Goal: Task Accomplishment & Management: Manage account settings

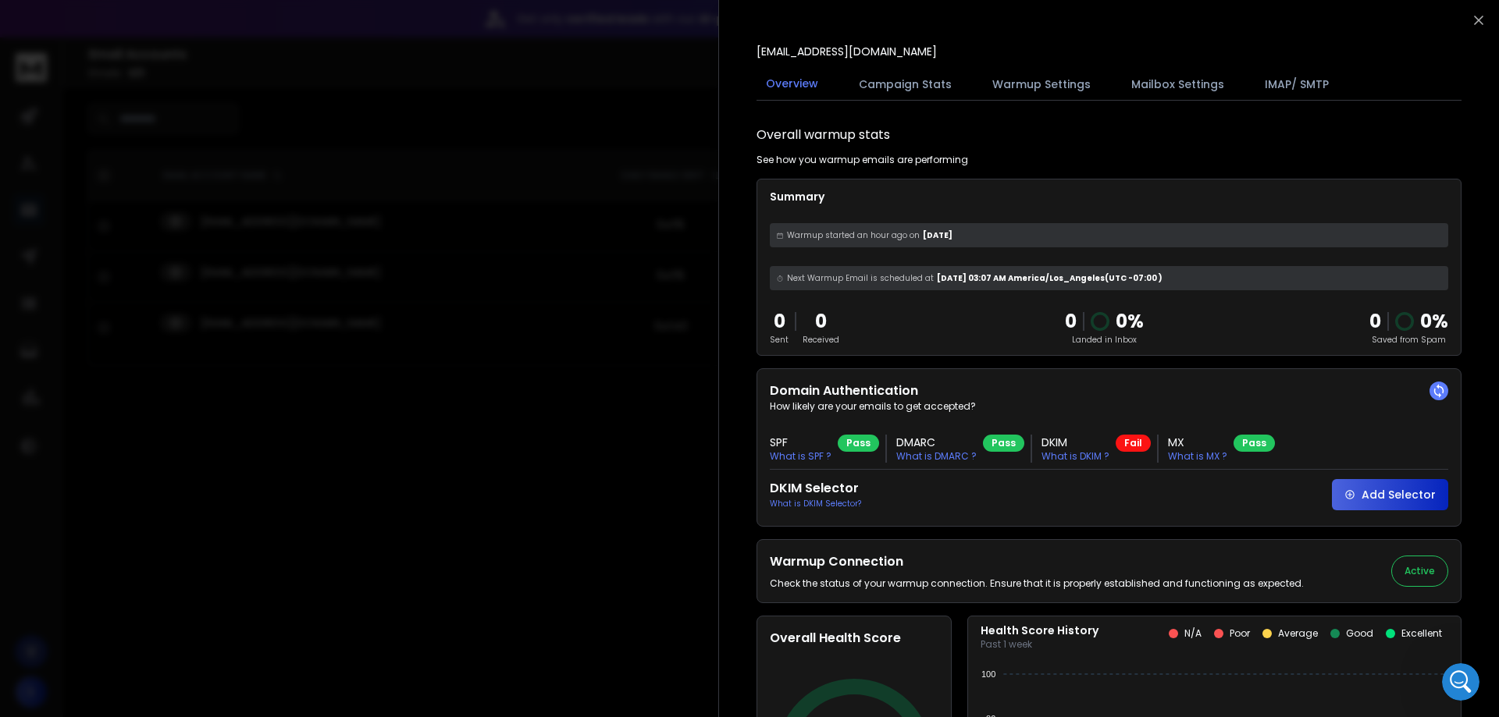
click at [1201, 74] on button "Mailbox Settings" at bounding box center [1178, 84] width 112 height 34
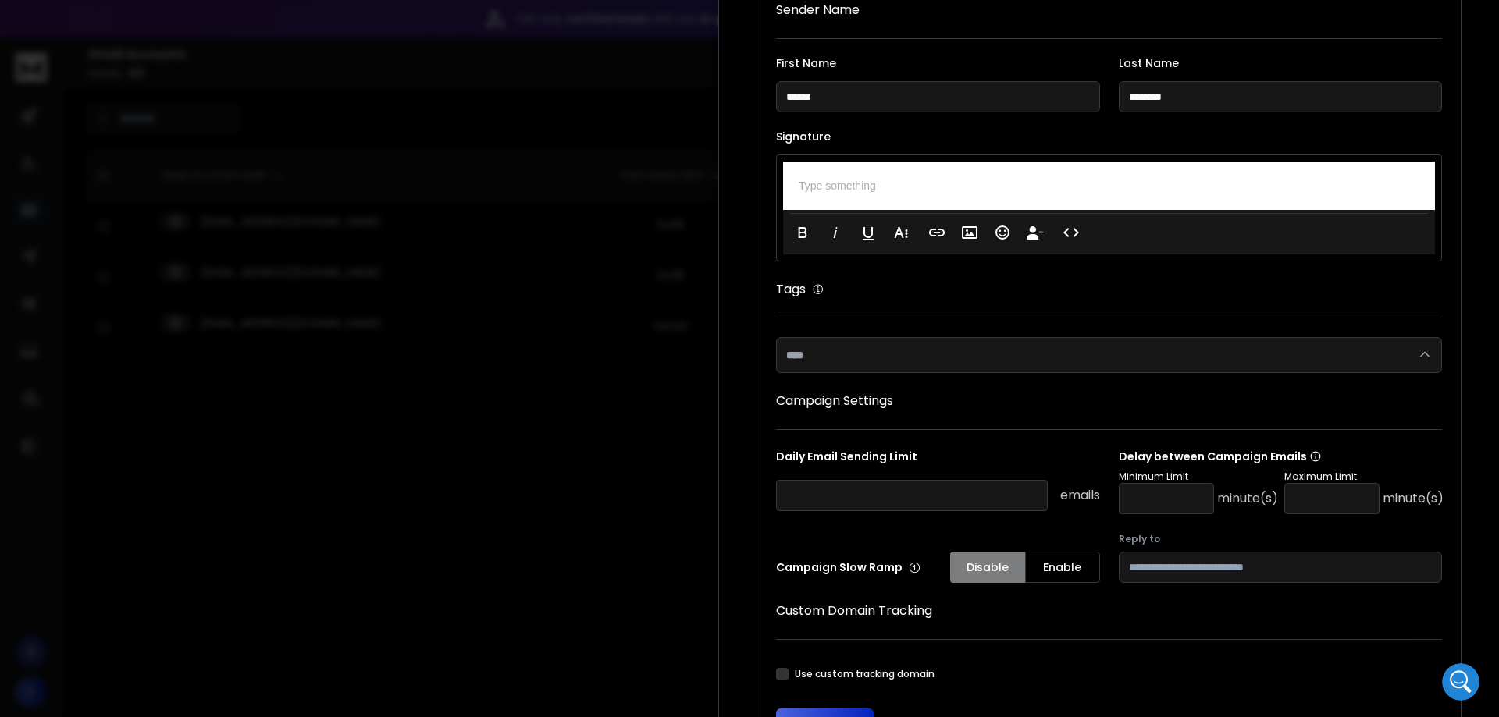
scroll to position [156, 0]
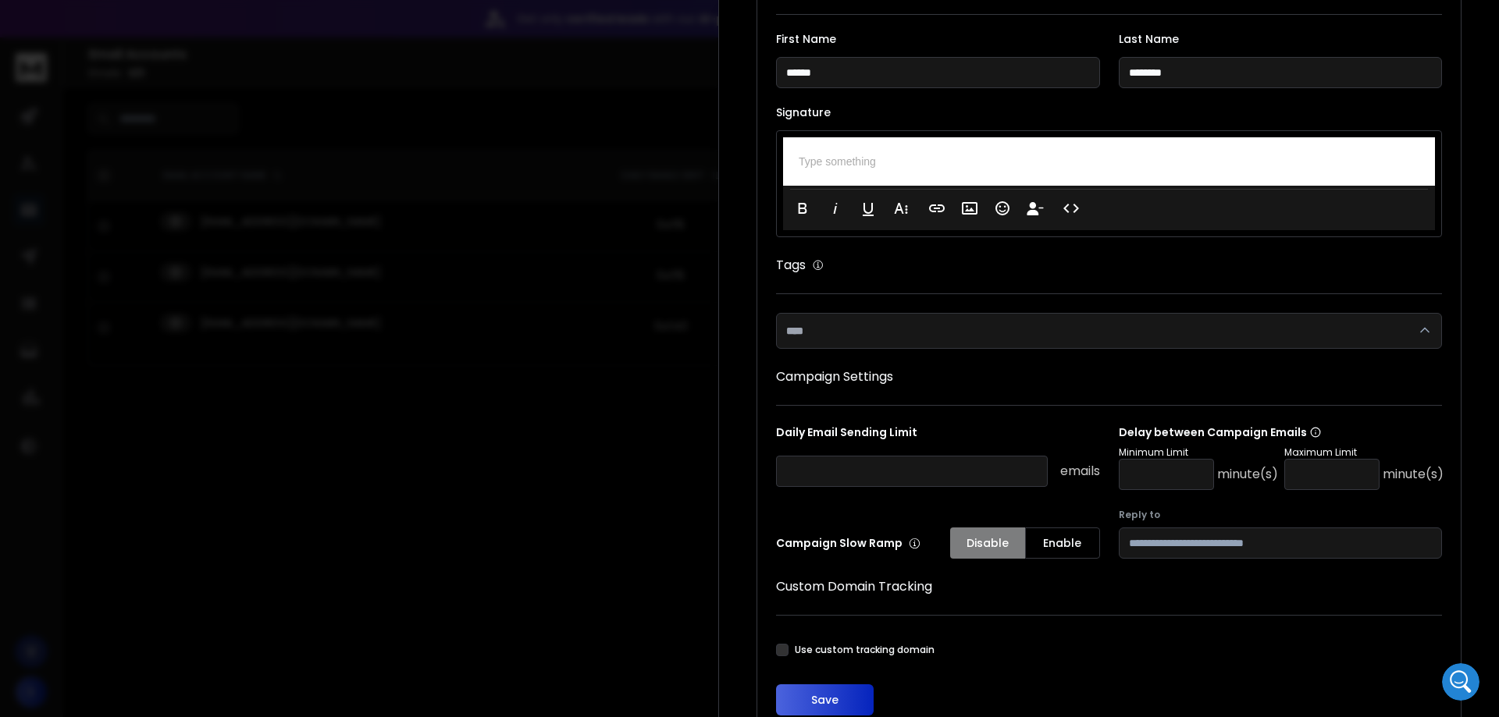
drag, startPoint x: 821, startPoint y: 468, endPoint x: 674, endPoint y: 475, distance: 147.7
click at [674, 475] on body "Get only verified leads with our AI-powered Lead Finder, starting at $22/mo Try…" at bounding box center [749, 358] width 1499 height 717
type input "**"
drag, startPoint x: 1155, startPoint y: 474, endPoint x: 1066, endPoint y: 479, distance: 89.1
click at [1066, 479] on div "Daily Email Sending Limit ** emails Delay between Campaign Emails Minimum Limit…" at bounding box center [1109, 492] width 666 height 134
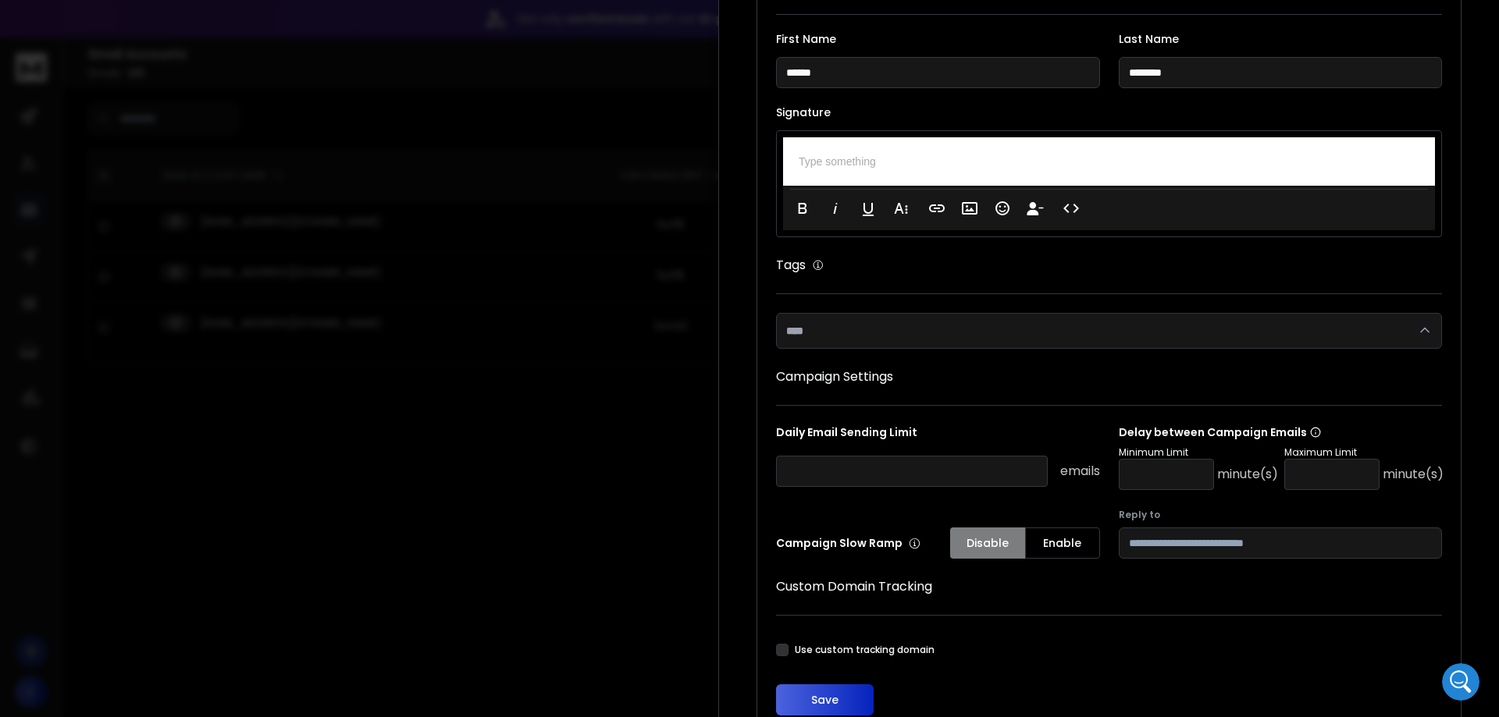
type input "*"
drag, startPoint x: 1311, startPoint y: 475, endPoint x: 1232, endPoint y: 476, distance: 79.6
click at [1232, 476] on div "Minimum Limit * minute(s) Maximum Limit ** minute(s)" at bounding box center [1281, 469] width 325 height 44
type input "*"
click at [1089, 616] on div at bounding box center [1109, 615] width 666 height 1
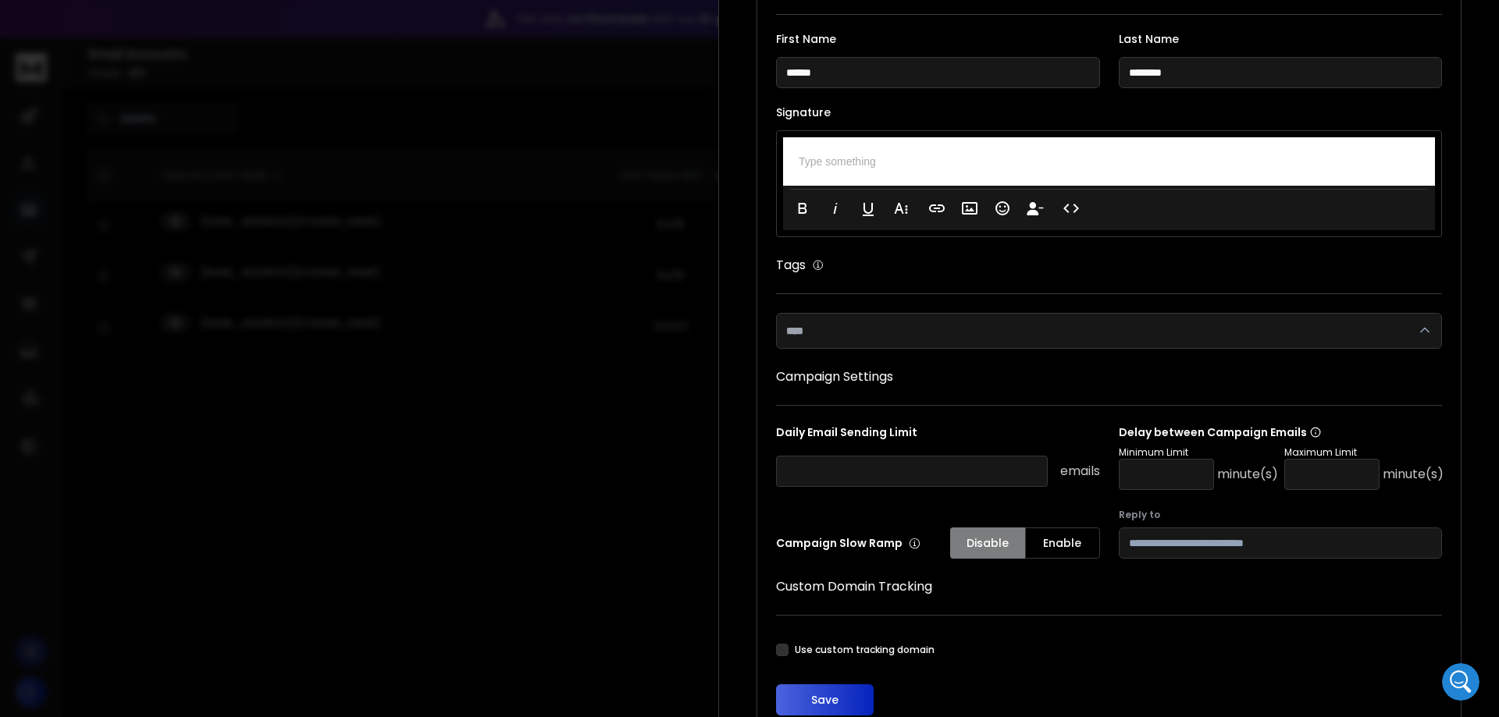
scroll to position [218, 0]
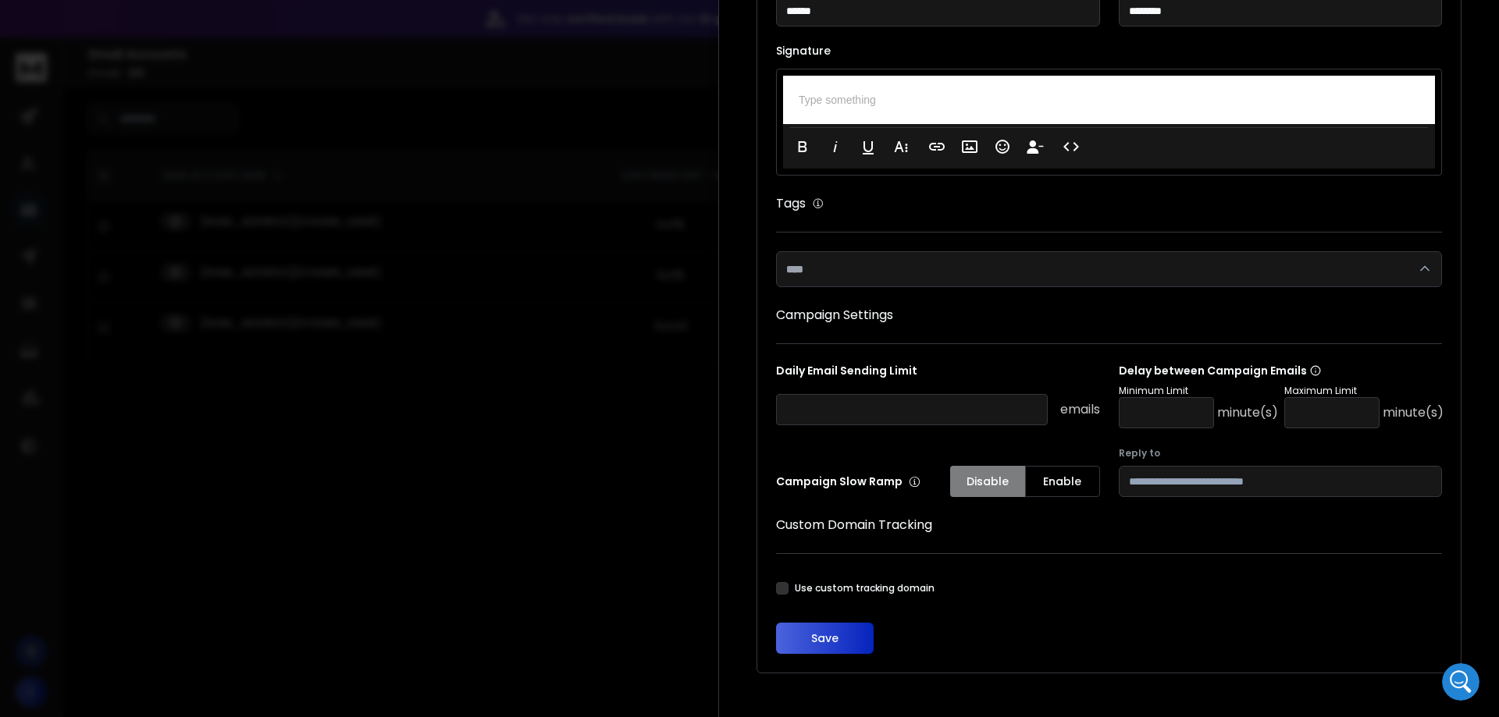
click at [856, 631] on button "Save" at bounding box center [825, 638] width 98 height 31
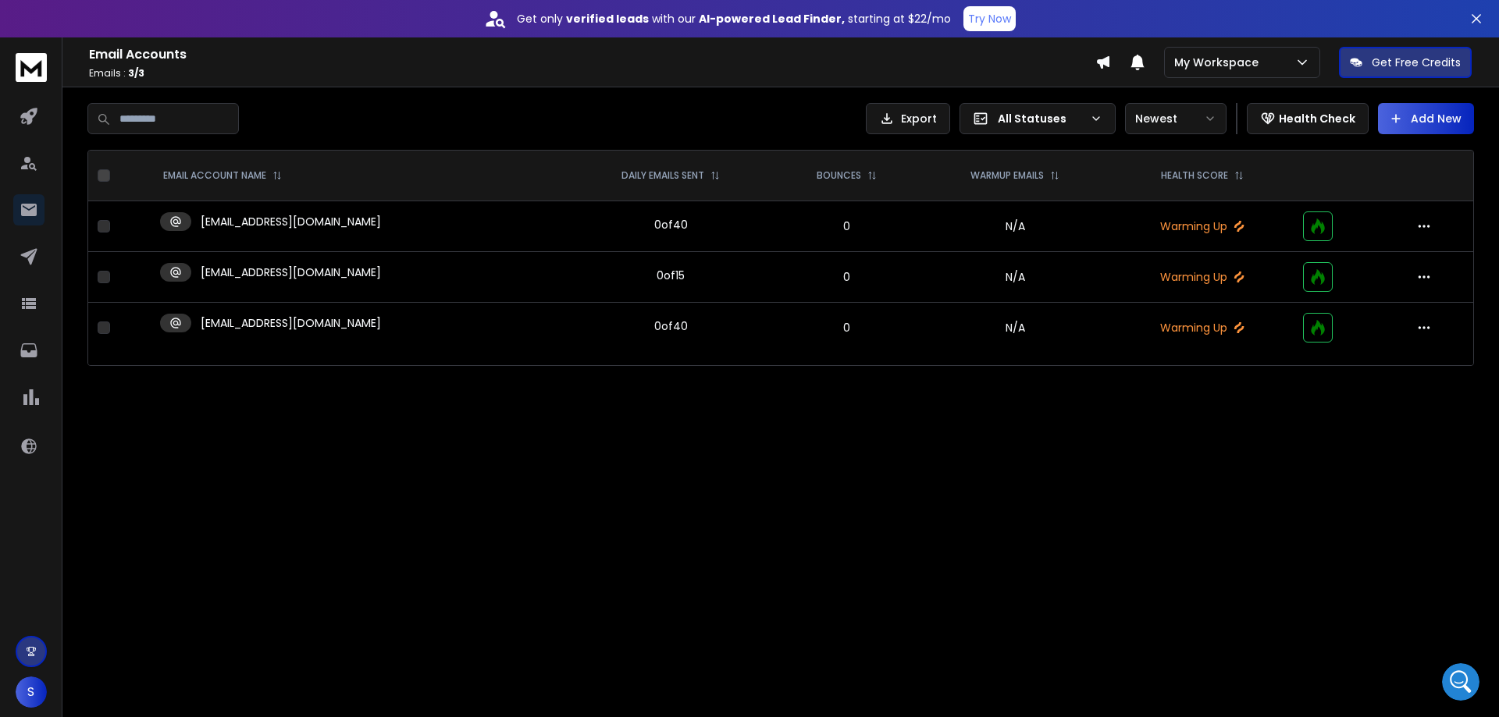
click at [1425, 274] on icon at bounding box center [1424, 277] width 14 height 14
click at [654, 269] on td "0 of 15" at bounding box center [671, 272] width 208 height 41
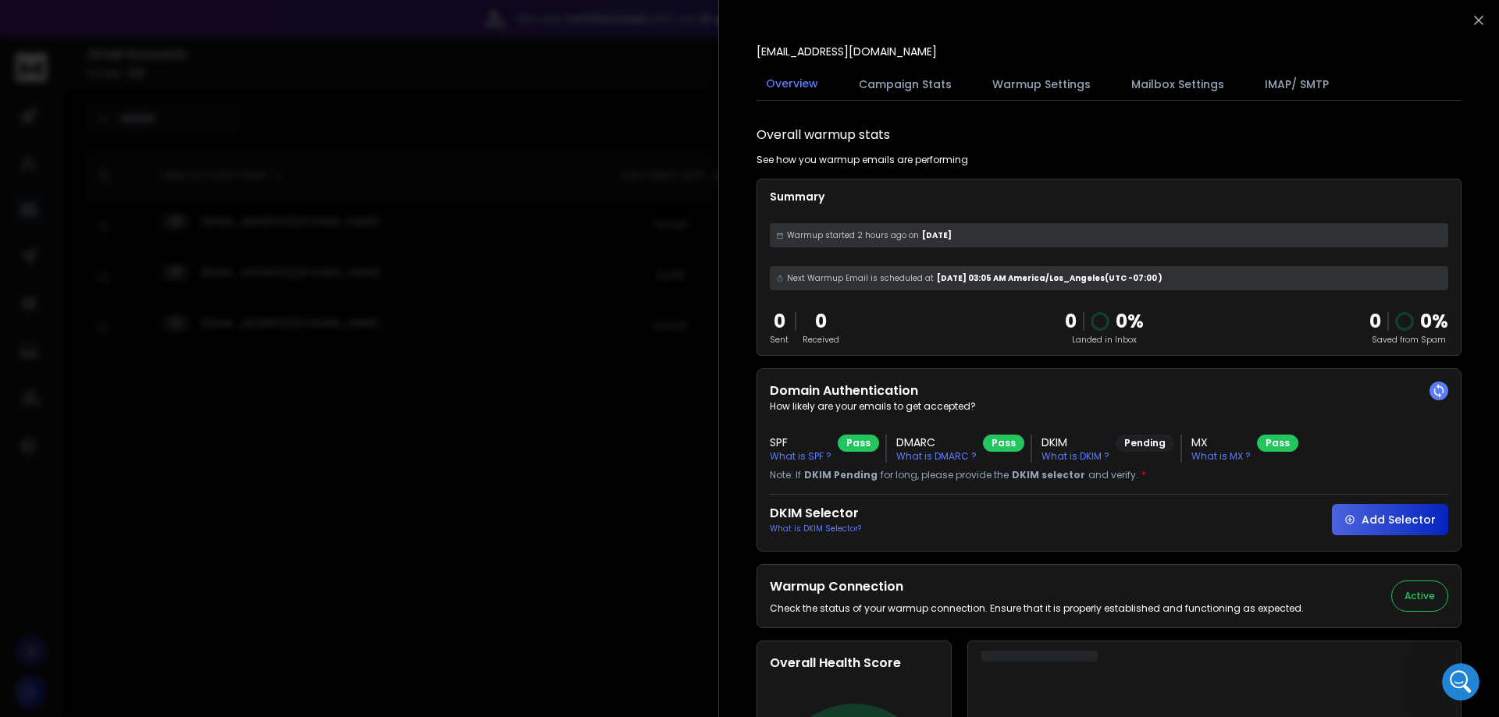
click at [1189, 81] on button "Mailbox Settings" at bounding box center [1178, 84] width 112 height 34
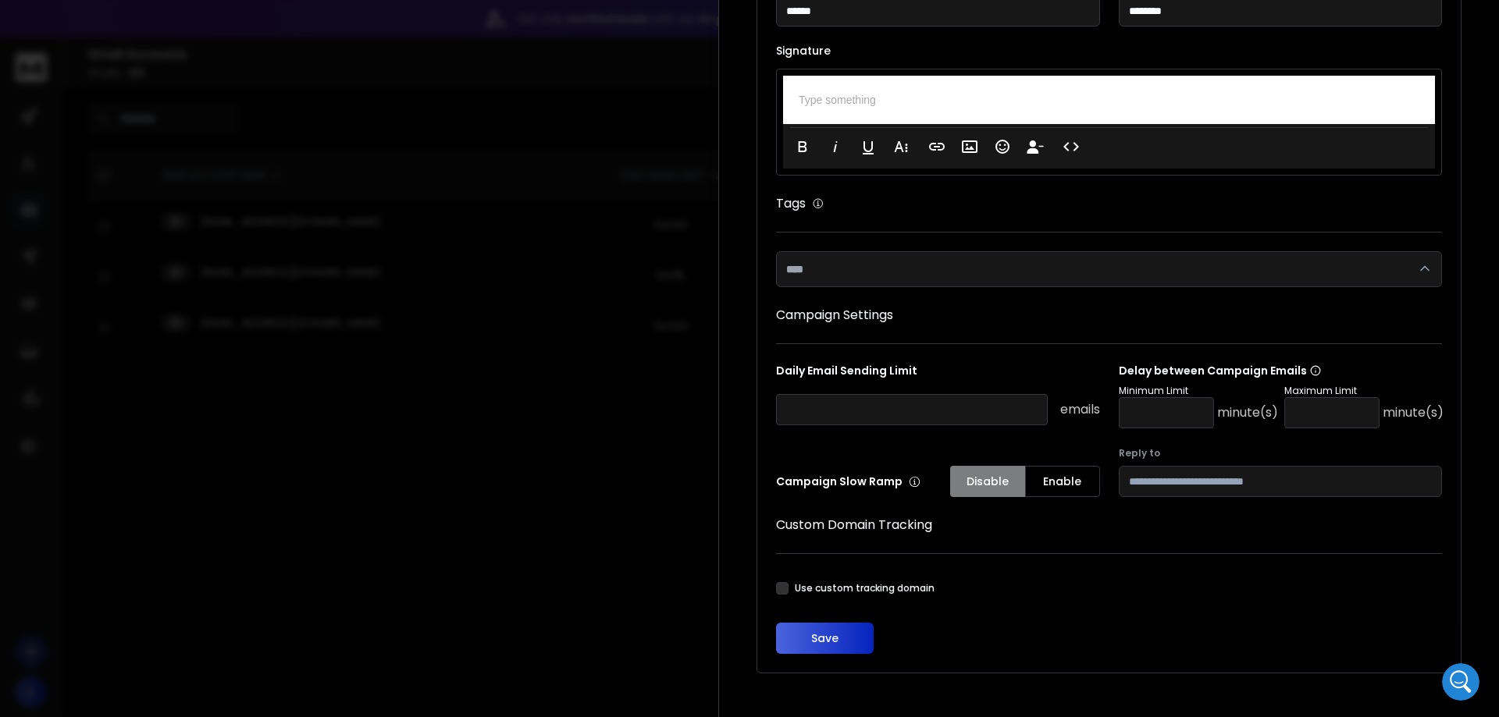
drag, startPoint x: 763, startPoint y: 416, endPoint x: 695, endPoint y: 418, distance: 68.7
click at [695, 418] on body "Get only verified leads with our AI-powered Lead Finder, starting at $22/mo Try…" at bounding box center [749, 358] width 1499 height 717
type input "**"
drag, startPoint x: 1150, startPoint y: 412, endPoint x: 1036, endPoint y: 424, distance: 114.6
click at [1036, 424] on div "Daily Email Sending Limit ** emails Delay between Campaign Emails Minimum Limit…" at bounding box center [1109, 430] width 666 height 134
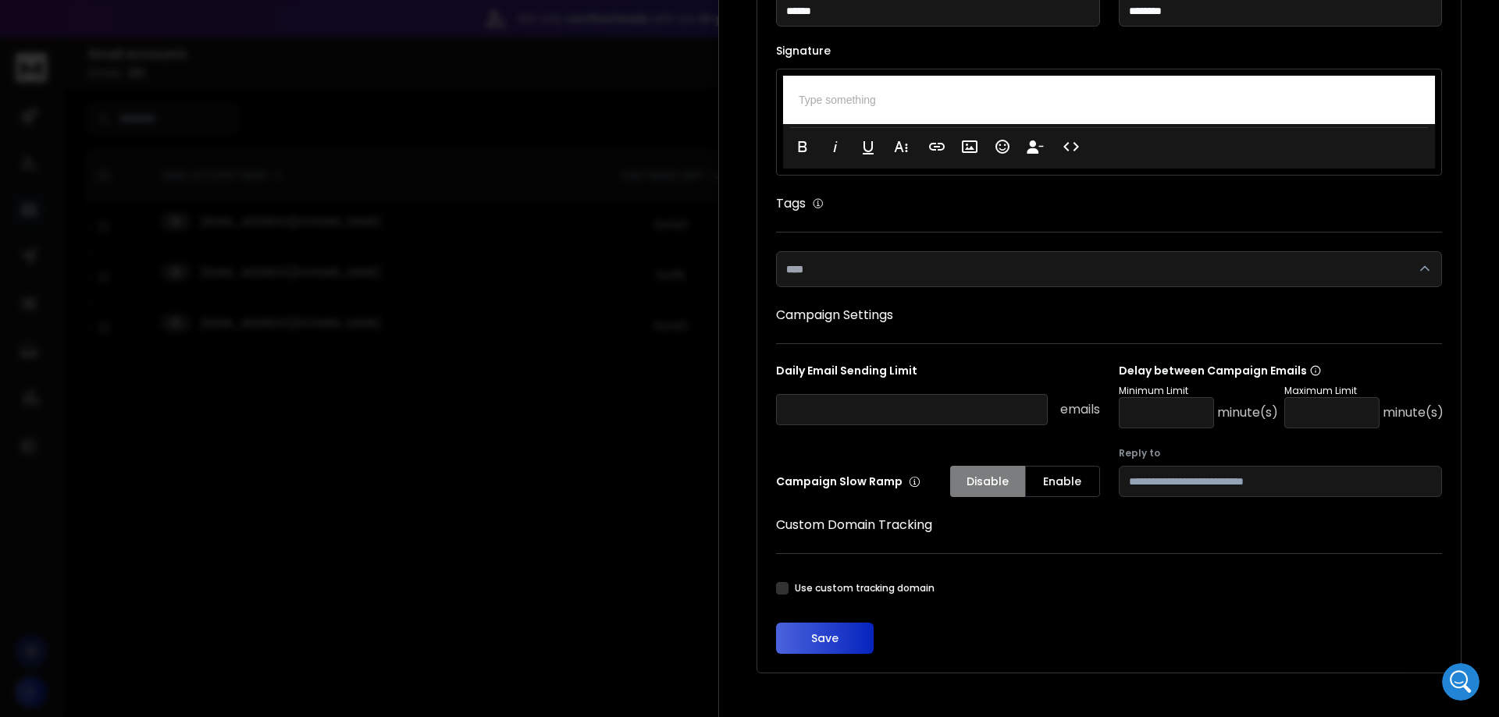
type input "*"
drag, startPoint x: 1333, startPoint y: 413, endPoint x: 1229, endPoint y: 427, distance: 104.8
click at [1229, 427] on div "Minimum Limit * minute(s) Maximum Limit ** minute(s)" at bounding box center [1281, 407] width 325 height 44
type input "*"
click at [813, 646] on button "Save" at bounding box center [825, 638] width 98 height 31
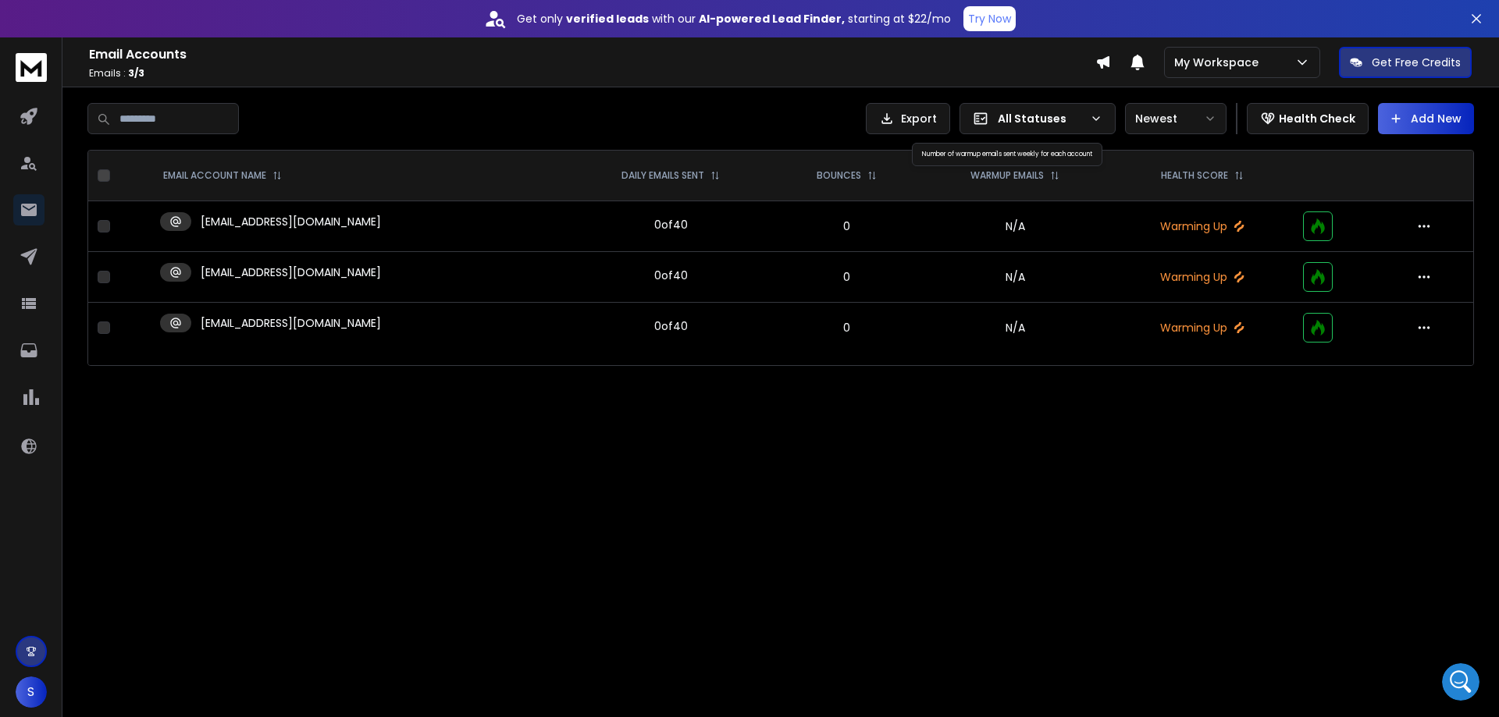
click at [1019, 173] on p "WARMUP EMAILS" at bounding box center [1006, 175] width 73 height 12
click at [849, 175] on p "BOUNCES" at bounding box center [839, 175] width 44 height 12
click at [1033, 175] on p "WARMUP EMAILS" at bounding box center [1006, 175] width 73 height 12
click at [1233, 176] on div "HEALTH SCORE" at bounding box center [1202, 175] width 157 height 12
click at [28, 163] on icon at bounding box center [29, 163] width 19 height 19
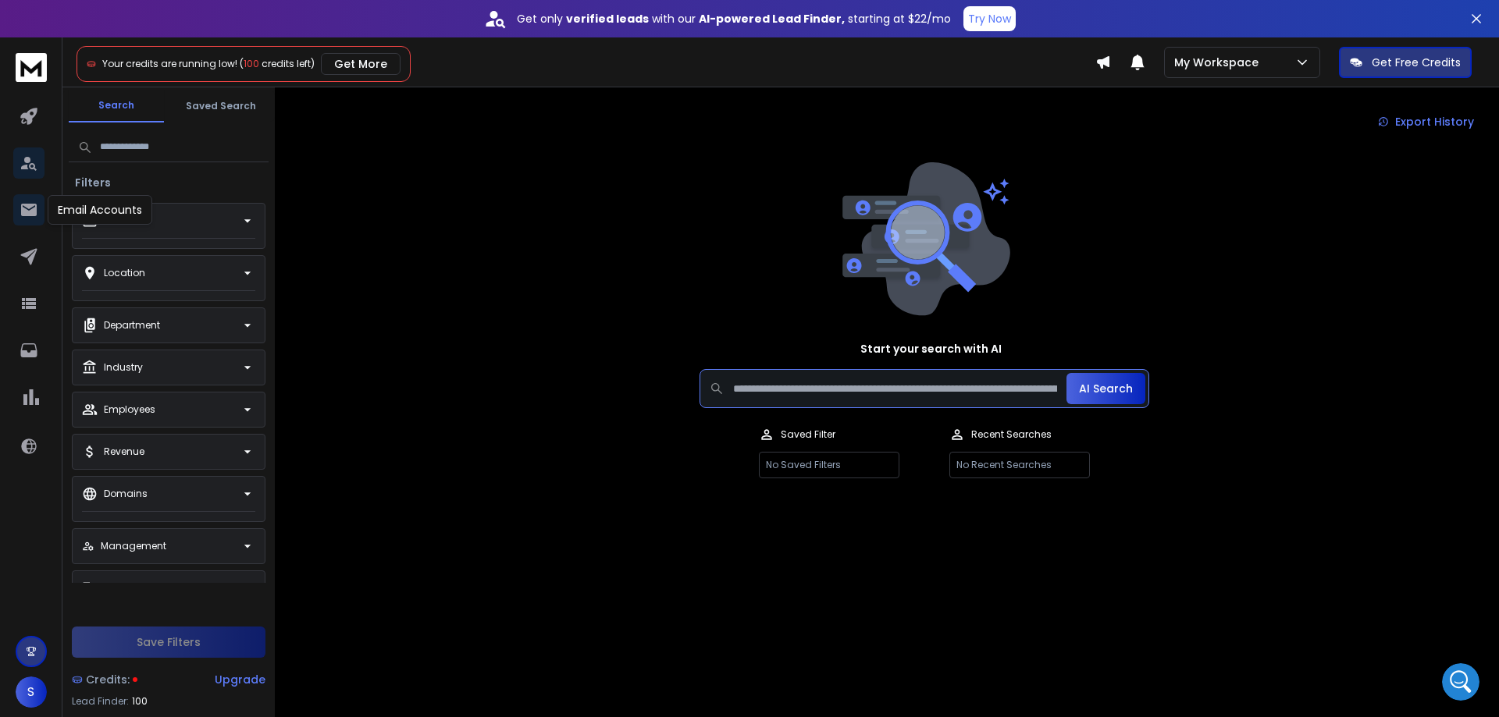
click at [35, 207] on icon at bounding box center [29, 210] width 16 height 12
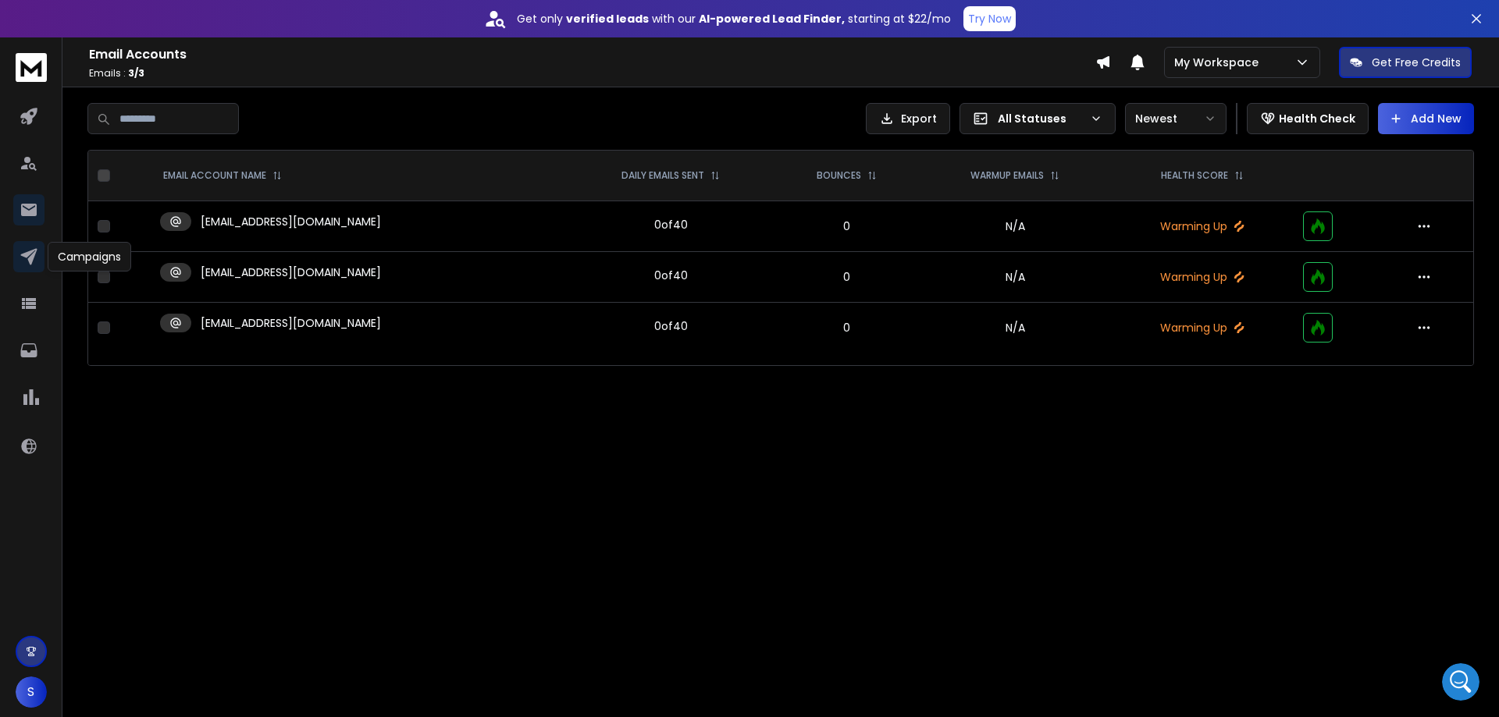
click at [32, 257] on icon at bounding box center [28, 256] width 16 height 16
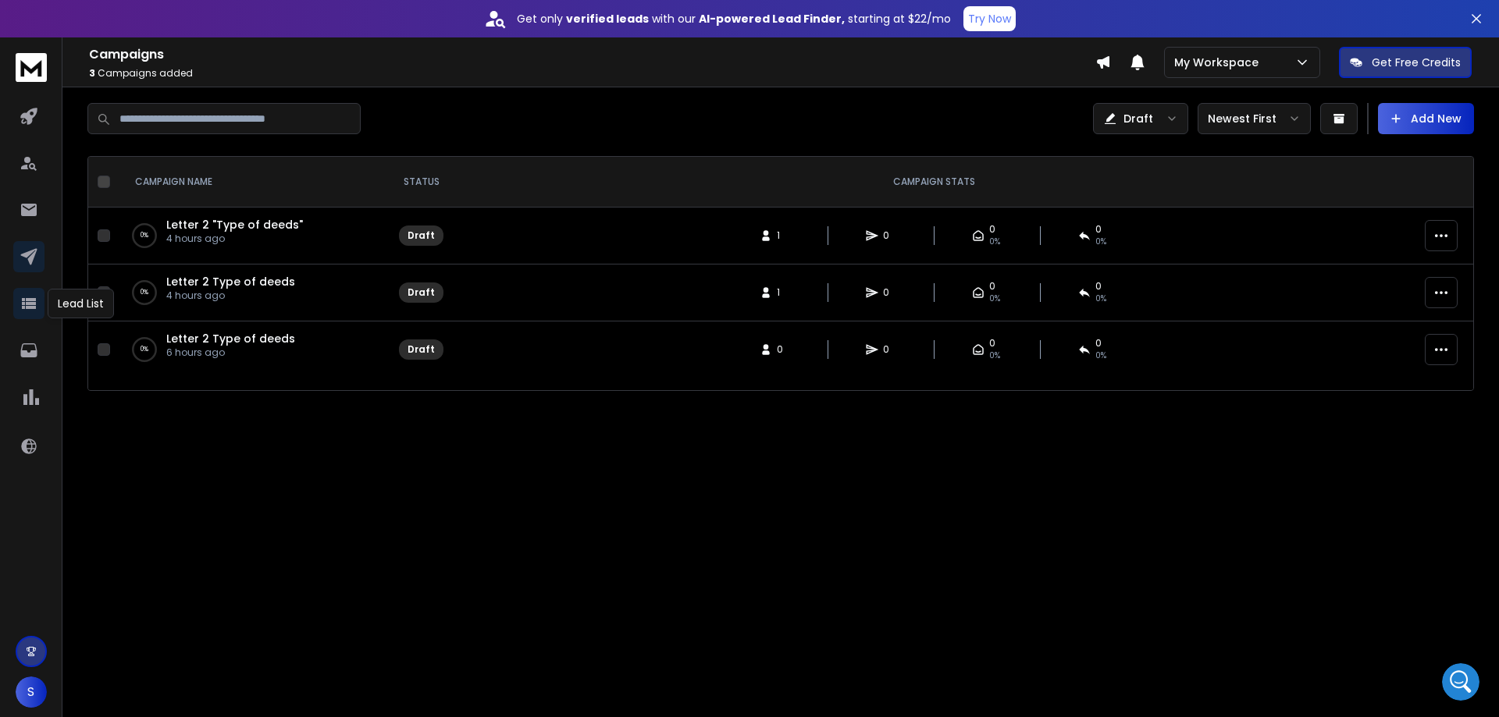
click at [28, 293] on link at bounding box center [28, 303] width 31 height 31
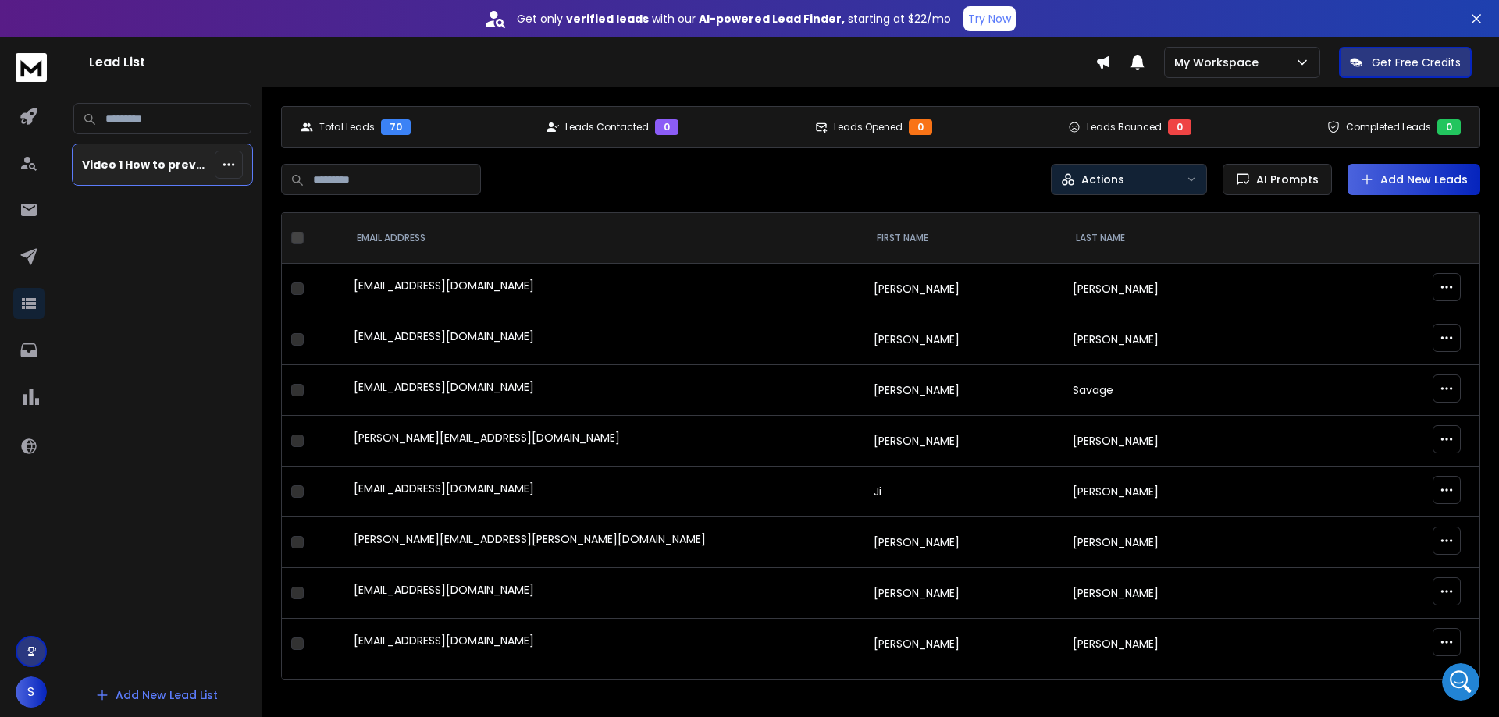
click at [1192, 180] on icon "button" at bounding box center [1191, 179] width 11 height 12
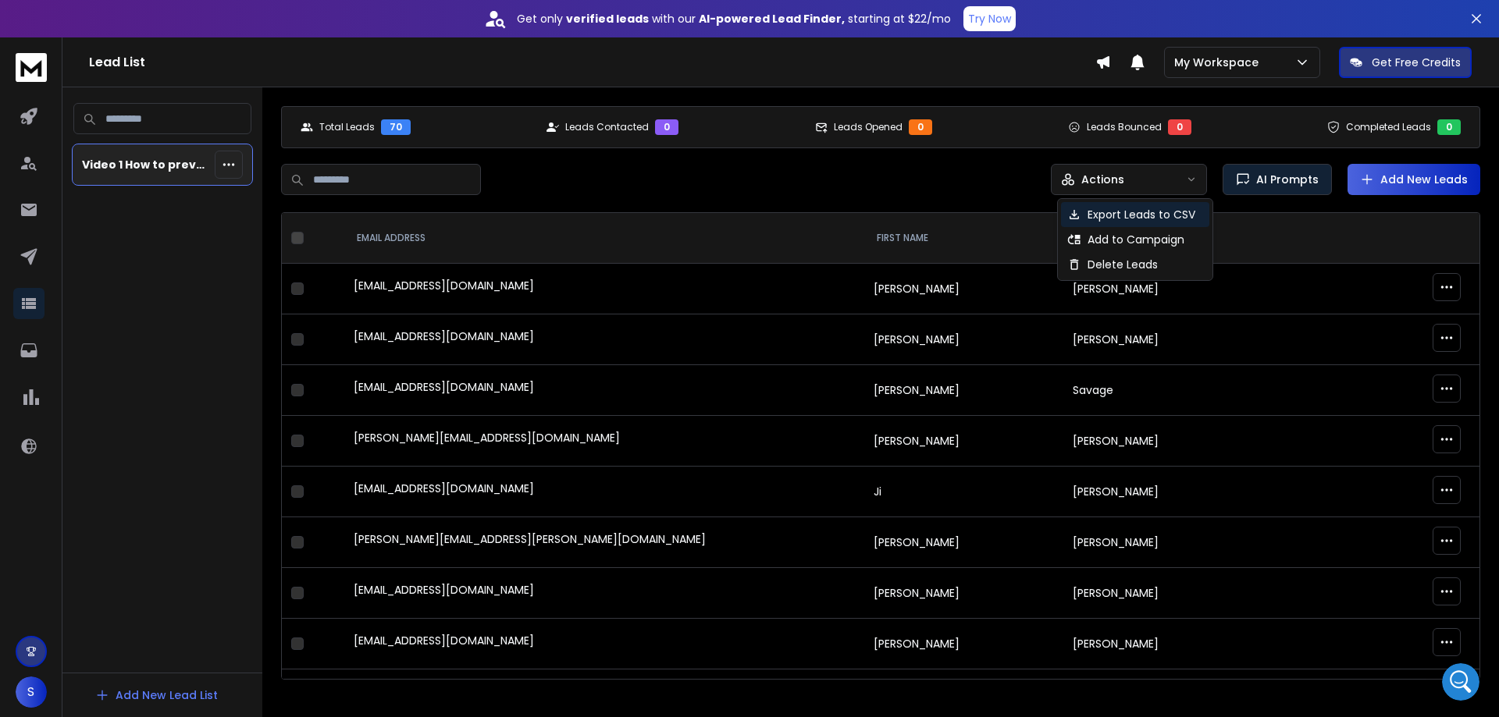
click at [1286, 178] on span "AI Prompts" at bounding box center [1284, 180] width 69 height 16
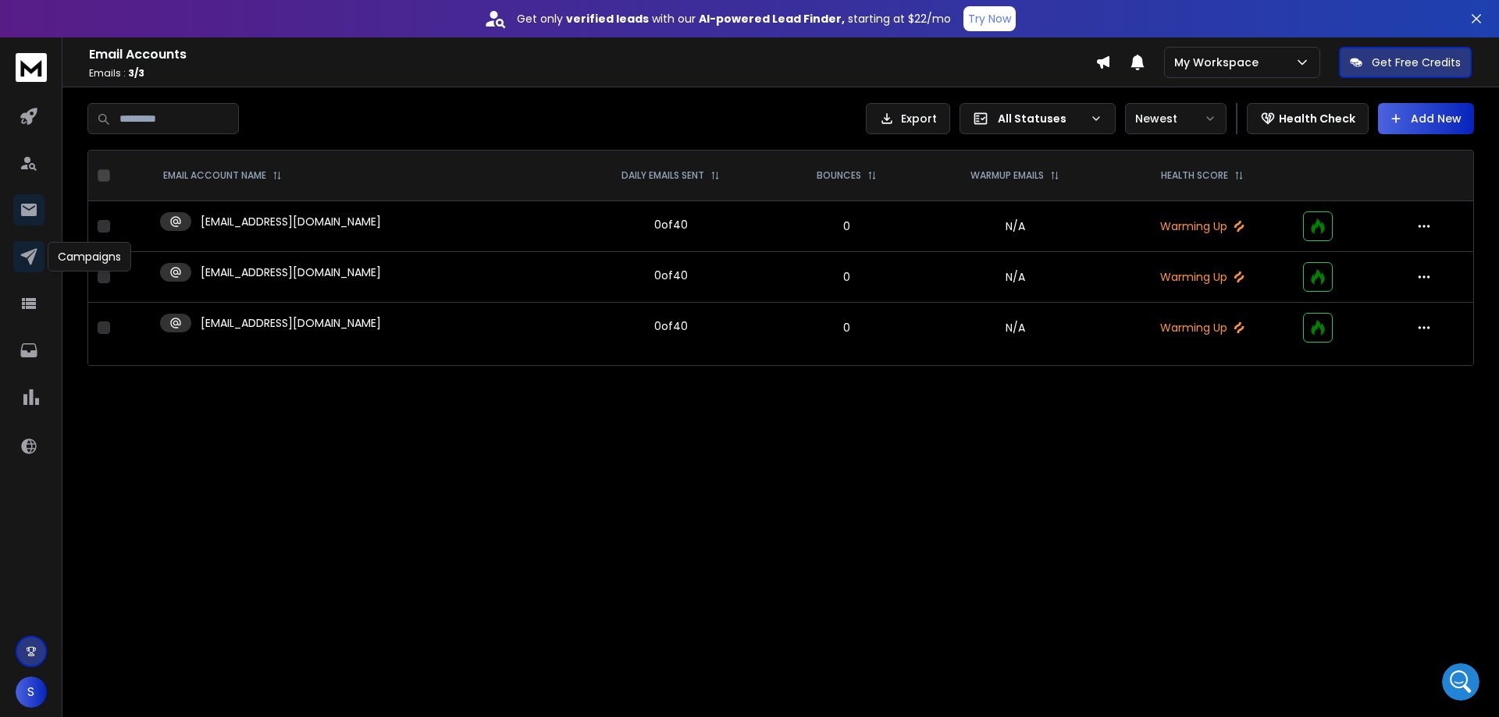
click at [35, 247] on icon at bounding box center [29, 256] width 19 height 19
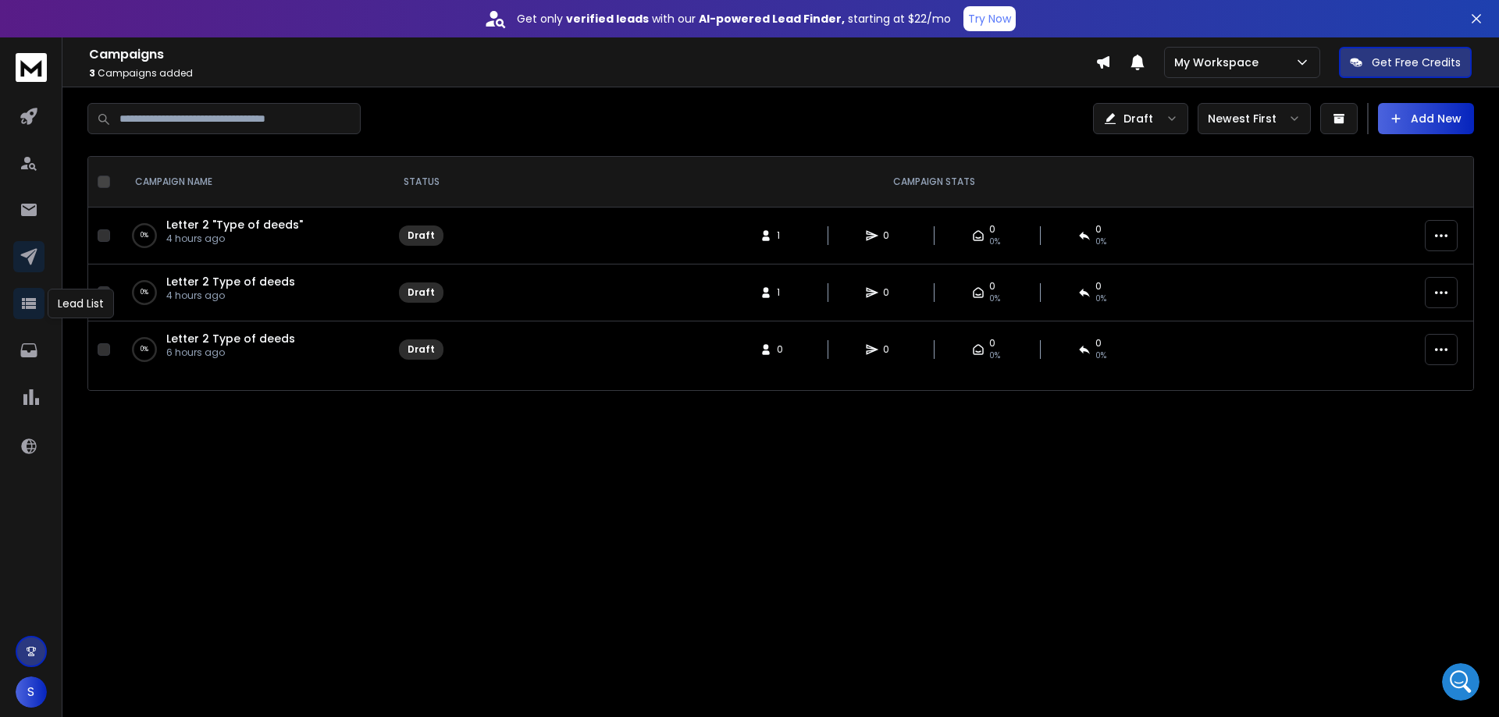
click at [28, 307] on icon at bounding box center [29, 303] width 14 height 11
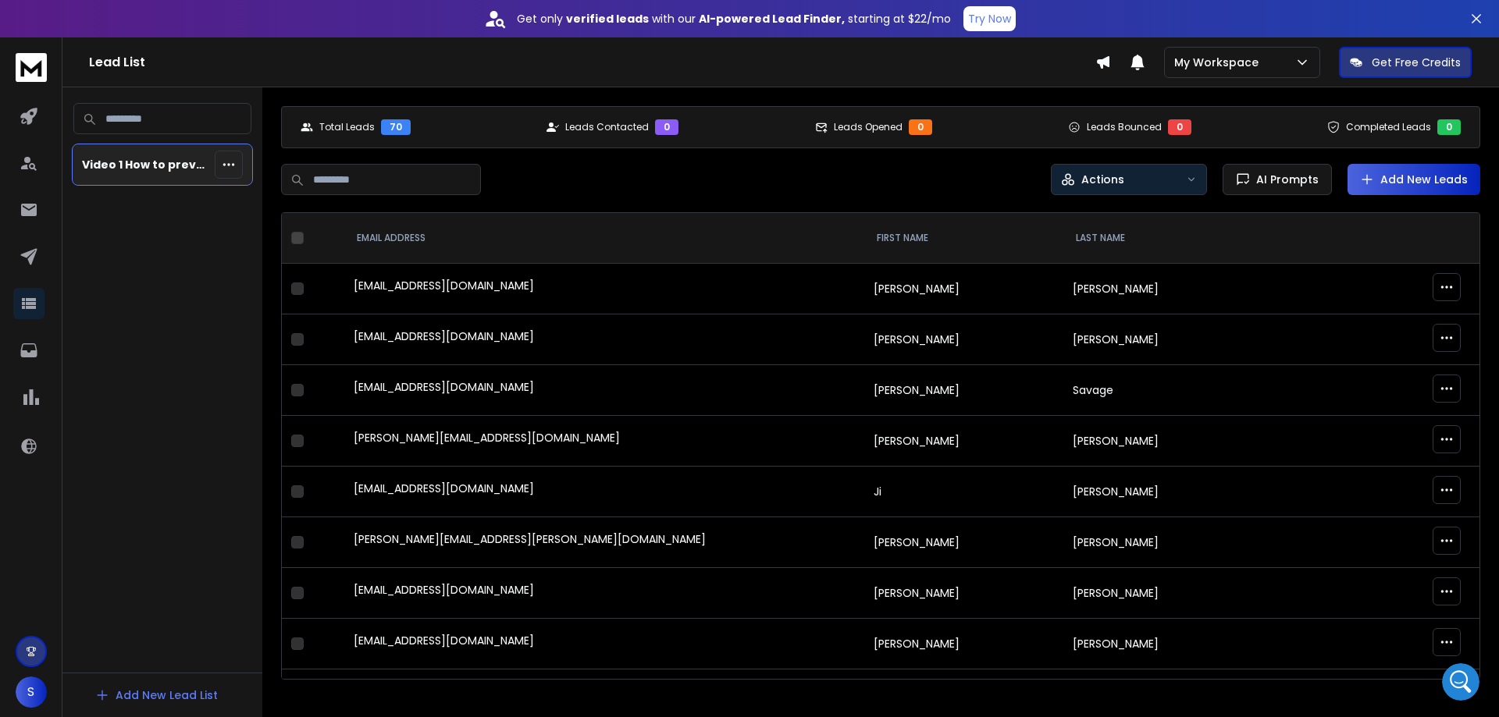
click at [1119, 183] on p "Actions" at bounding box center [1102, 180] width 43 height 16
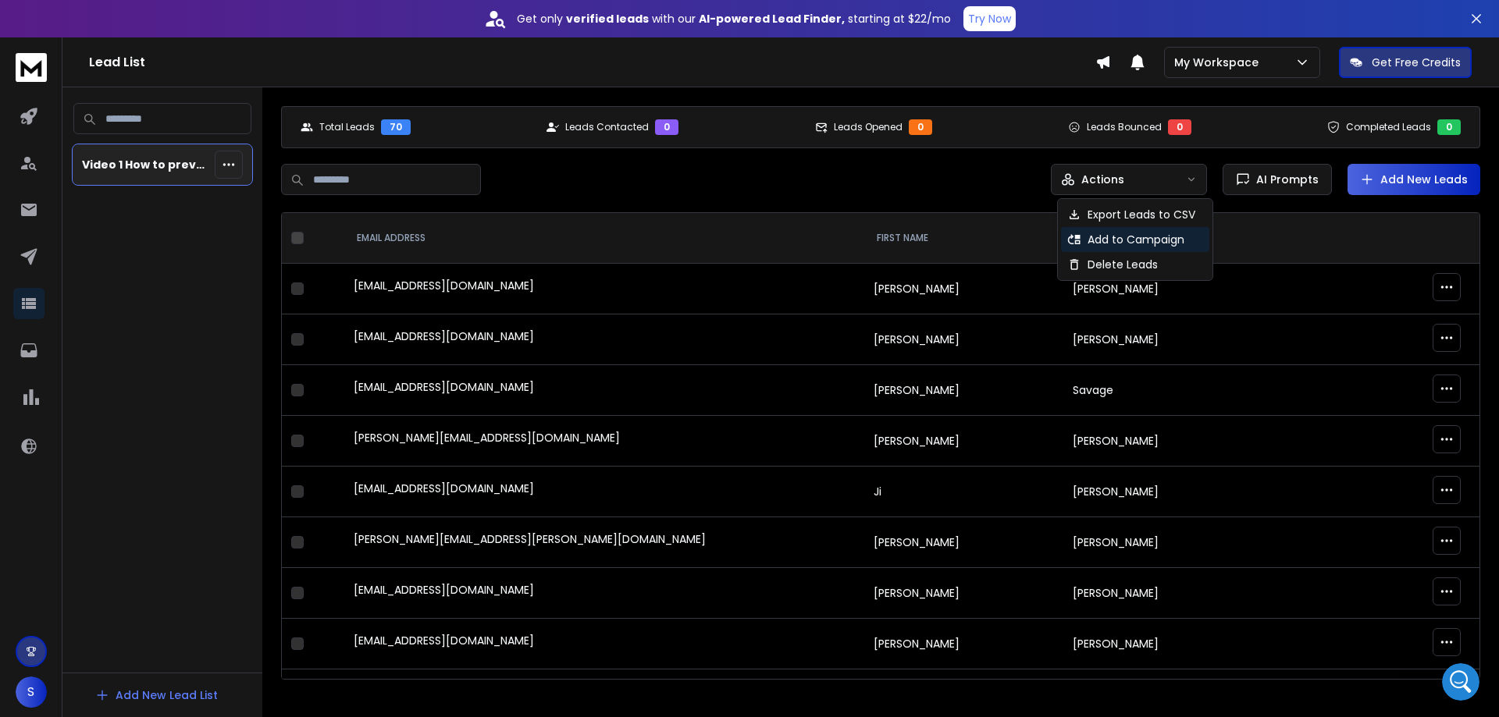
click at [1121, 238] on p "Add to Campaign" at bounding box center [1135, 240] width 97 height 16
click at [738, 163] on div "Total Leads 70 Leads Contacted 0 Leads Opened 0 Leads Bounced 0 Completed Leads…" at bounding box center [880, 147] width 1236 height 120
click at [98, 236] on div "Video 1 How to prevent Squatter" at bounding box center [162, 399] width 200 height 511
click at [673, 17] on p "Get only verified leads with our AI-powered Lead Finder, starting at $22/mo" at bounding box center [734, 19] width 434 height 16
click at [790, 11] on strong "AI-powered Lead Finder," at bounding box center [772, 19] width 146 height 16
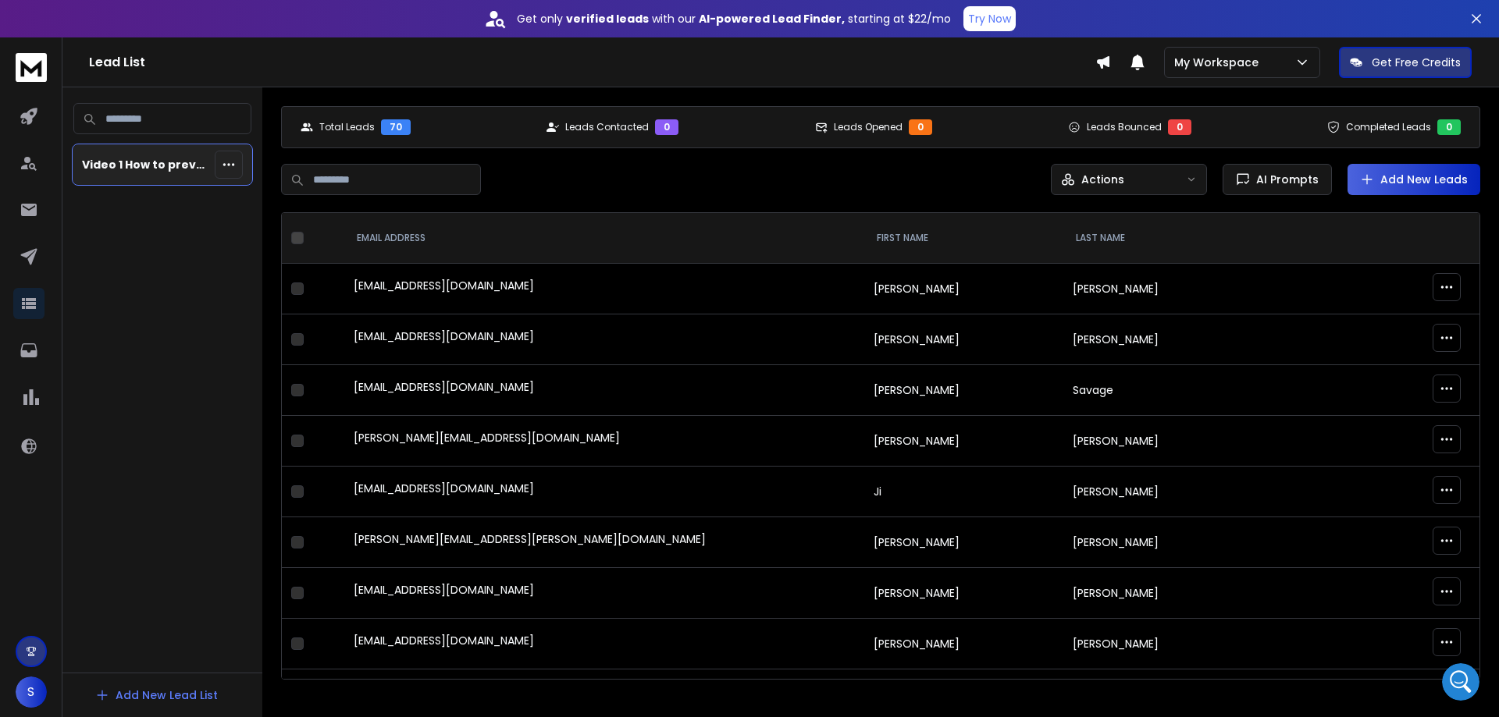
click at [963, 15] on button "Try Now" at bounding box center [989, 18] width 52 height 25
click at [34, 212] on icon at bounding box center [29, 210] width 16 height 12
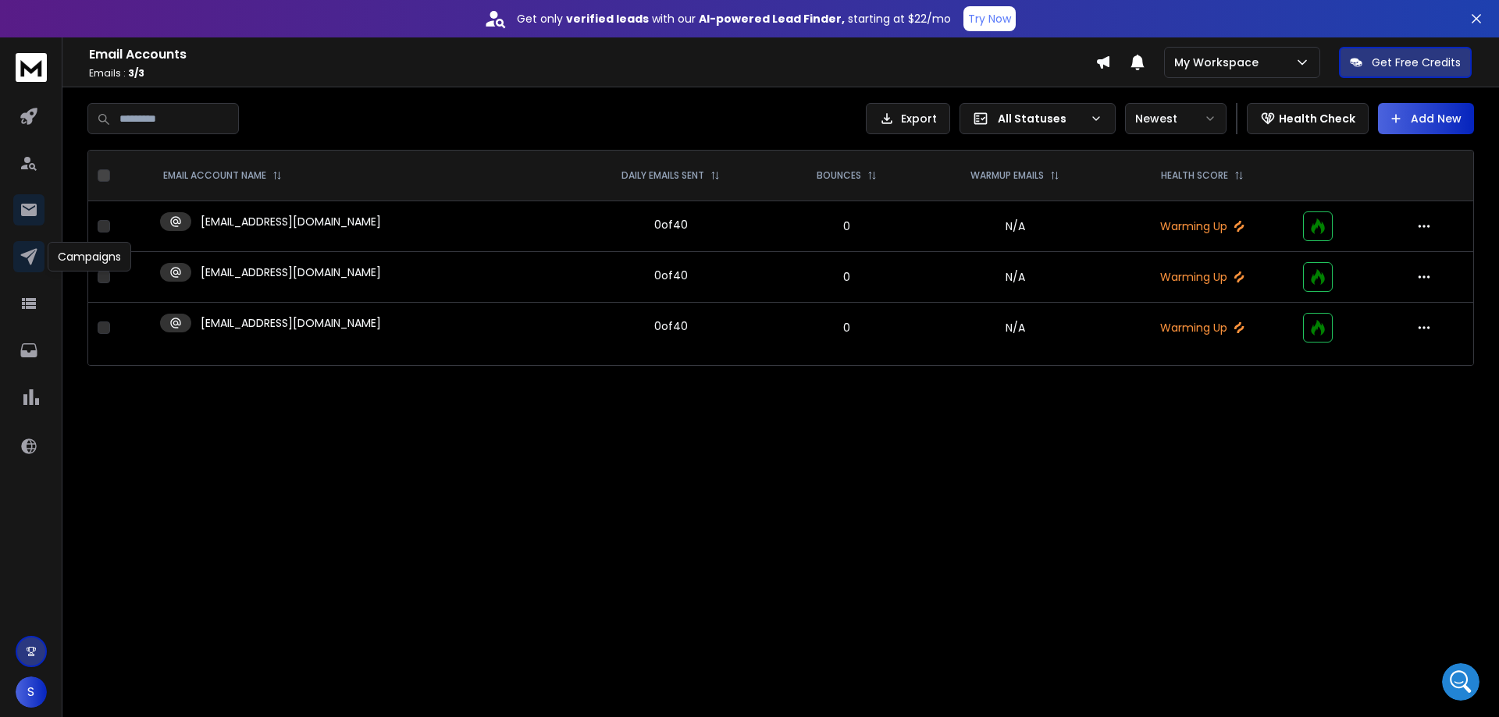
click at [32, 244] on link at bounding box center [28, 256] width 31 height 31
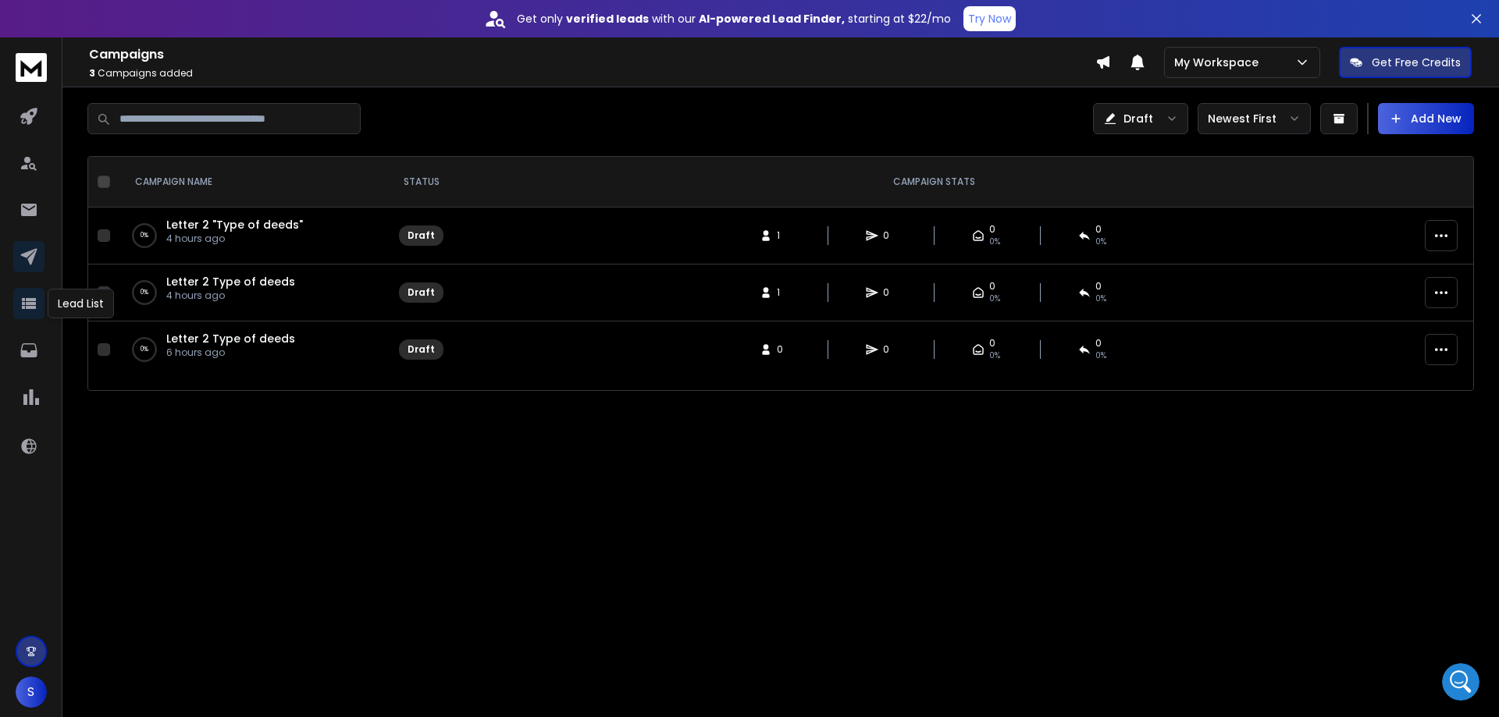
click at [25, 302] on icon at bounding box center [29, 303] width 19 height 19
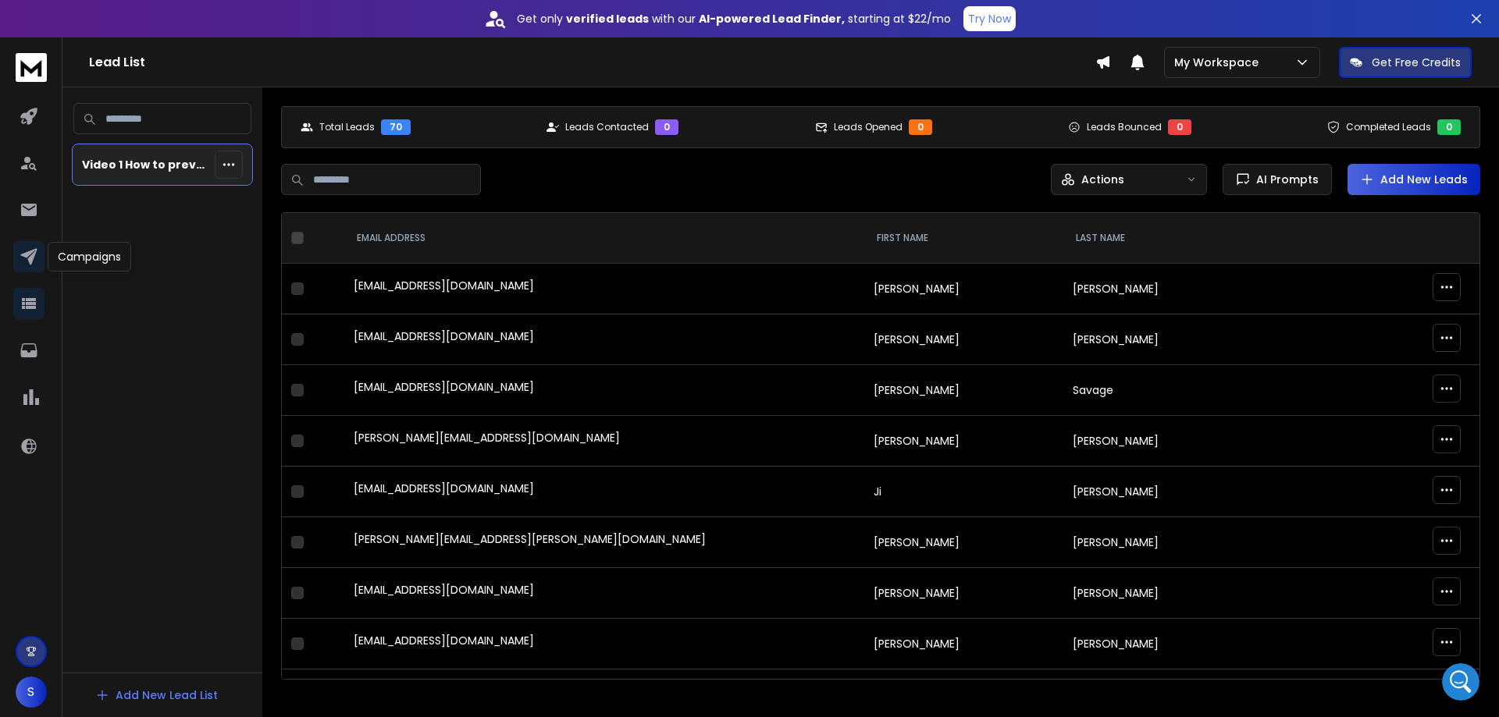
click at [29, 247] on icon at bounding box center [29, 256] width 19 height 19
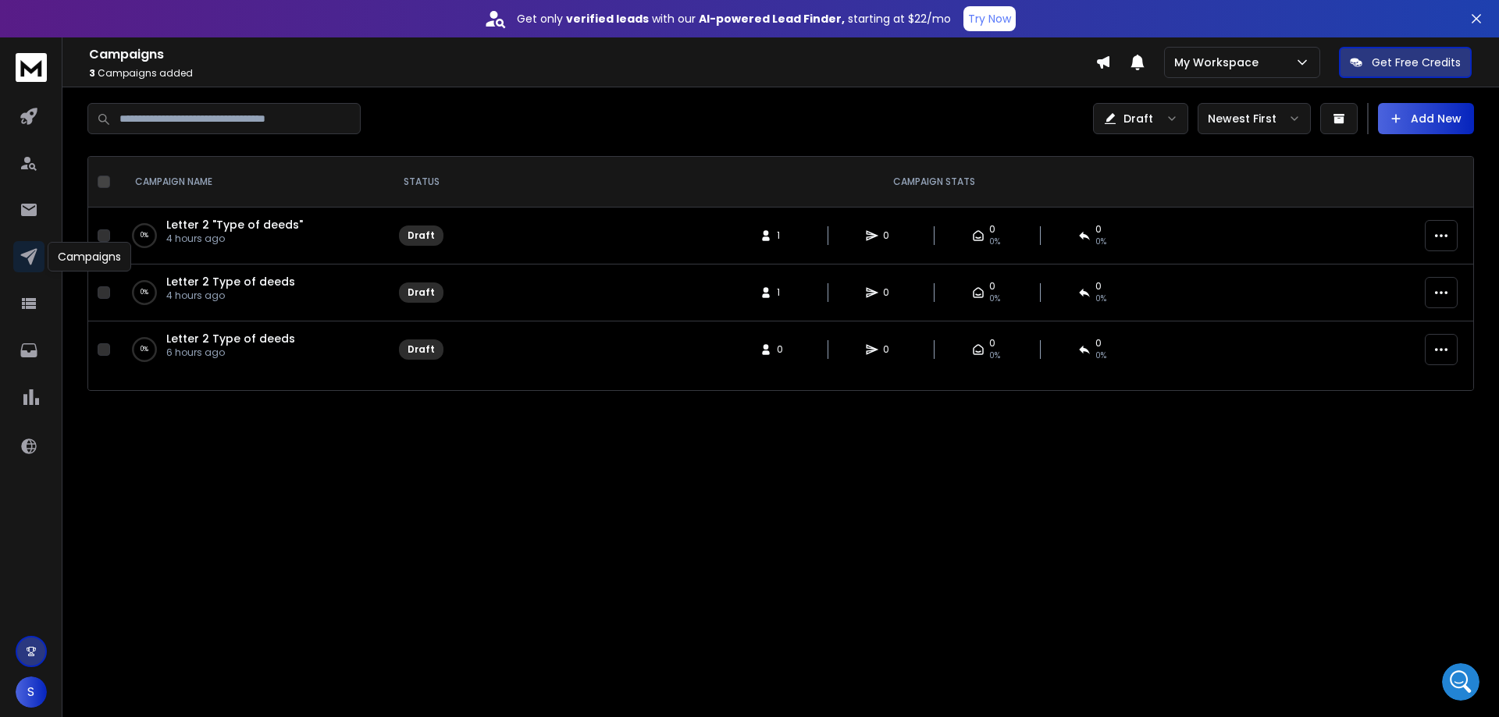
click at [27, 258] on icon at bounding box center [29, 256] width 19 height 19
click at [269, 230] on span "Letter 2 "Type of deeds"" at bounding box center [234, 225] width 137 height 16
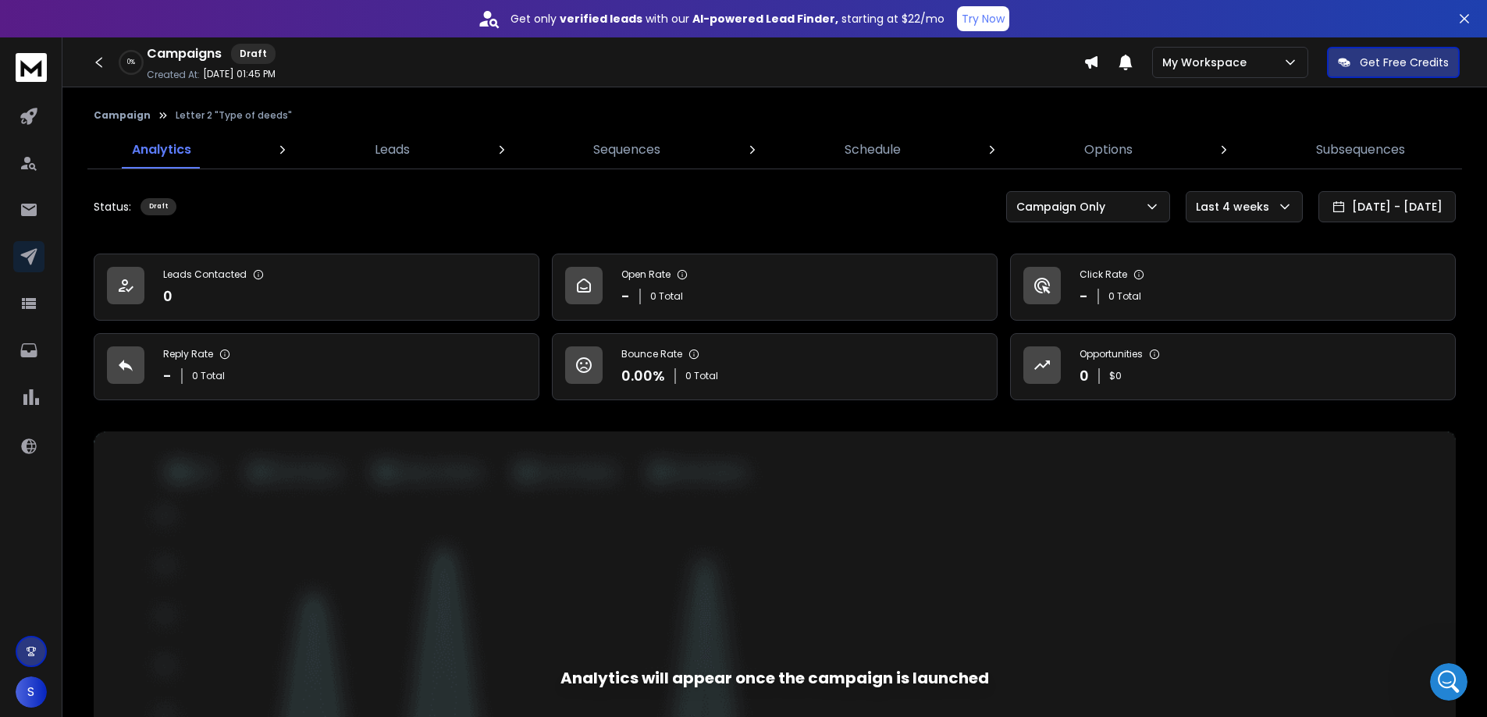
click at [1368, 56] on p "Get Free Credits" at bounding box center [1404, 63] width 89 height 16
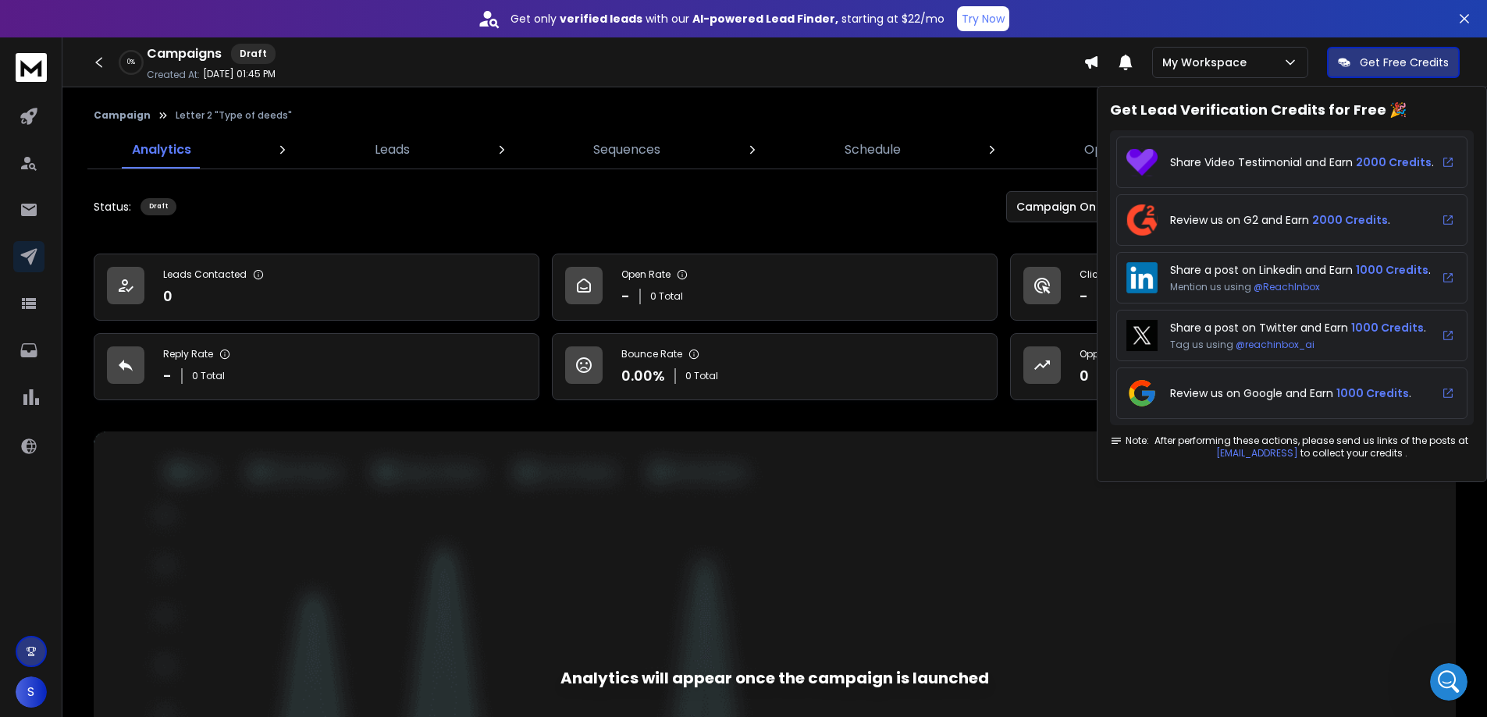
click at [995, 65] on div "0 % Campaigns Draft Created At: Aug 13, 2025, 01:45 PM My Workspace Get Free Cr…" at bounding box center [743, 62] width 1487 height 50
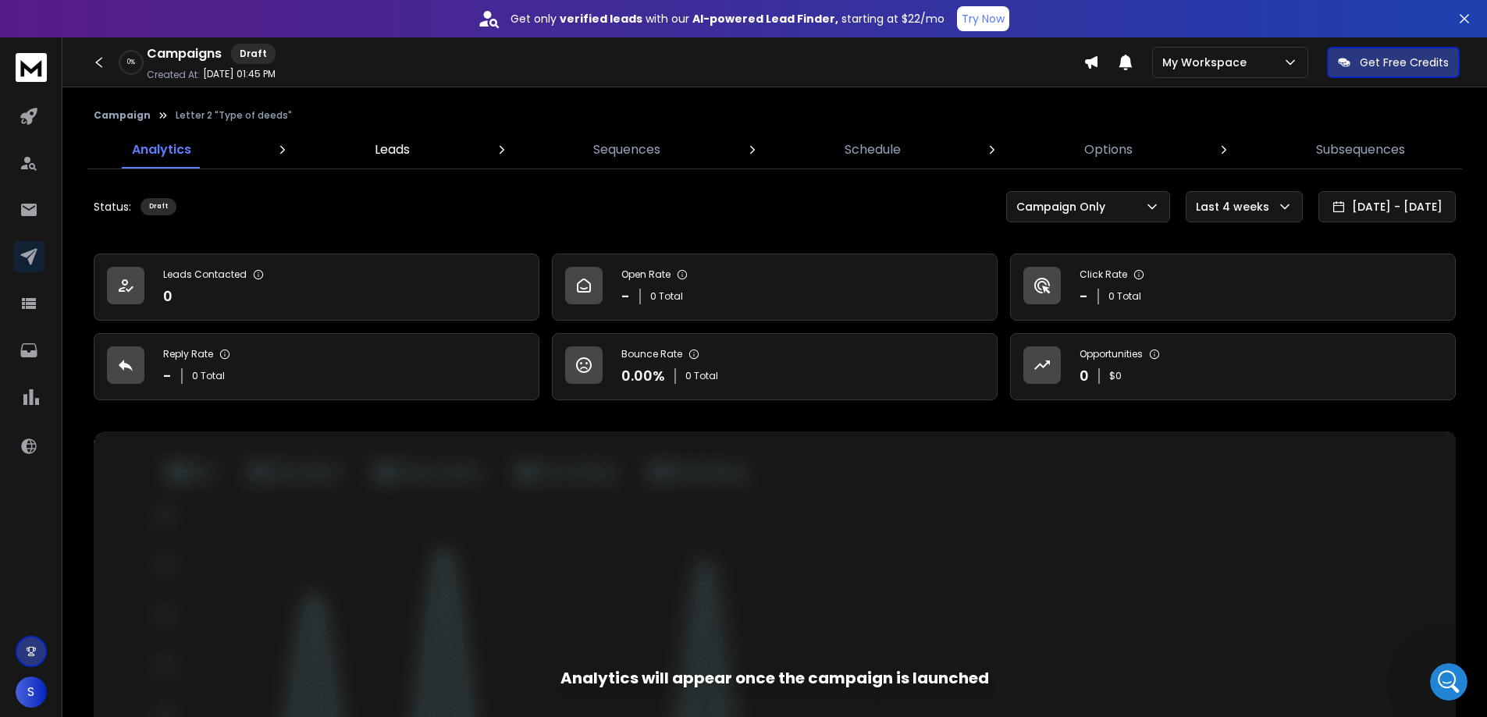
click at [396, 151] on p "Leads" at bounding box center [392, 150] width 35 height 19
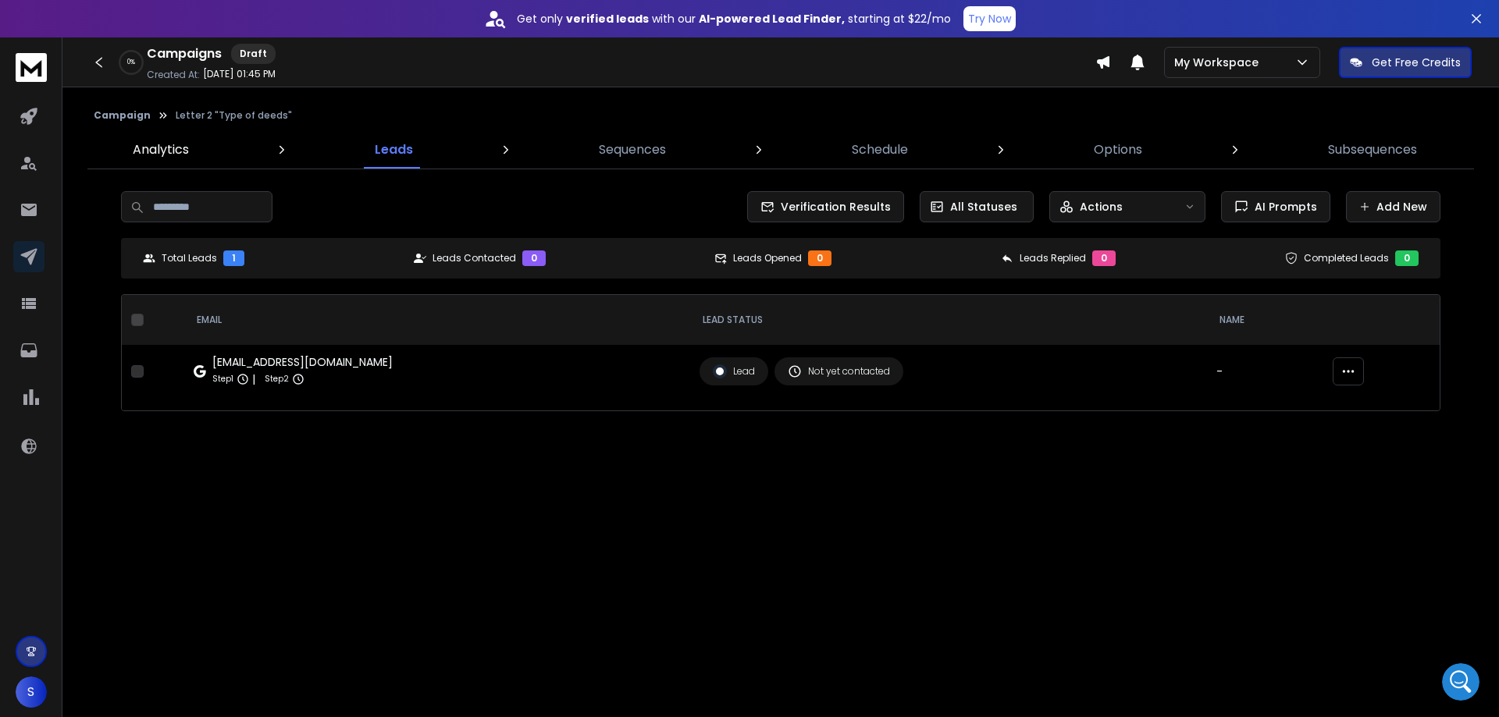
click at [194, 151] on link "Analytics" at bounding box center [160, 149] width 75 height 37
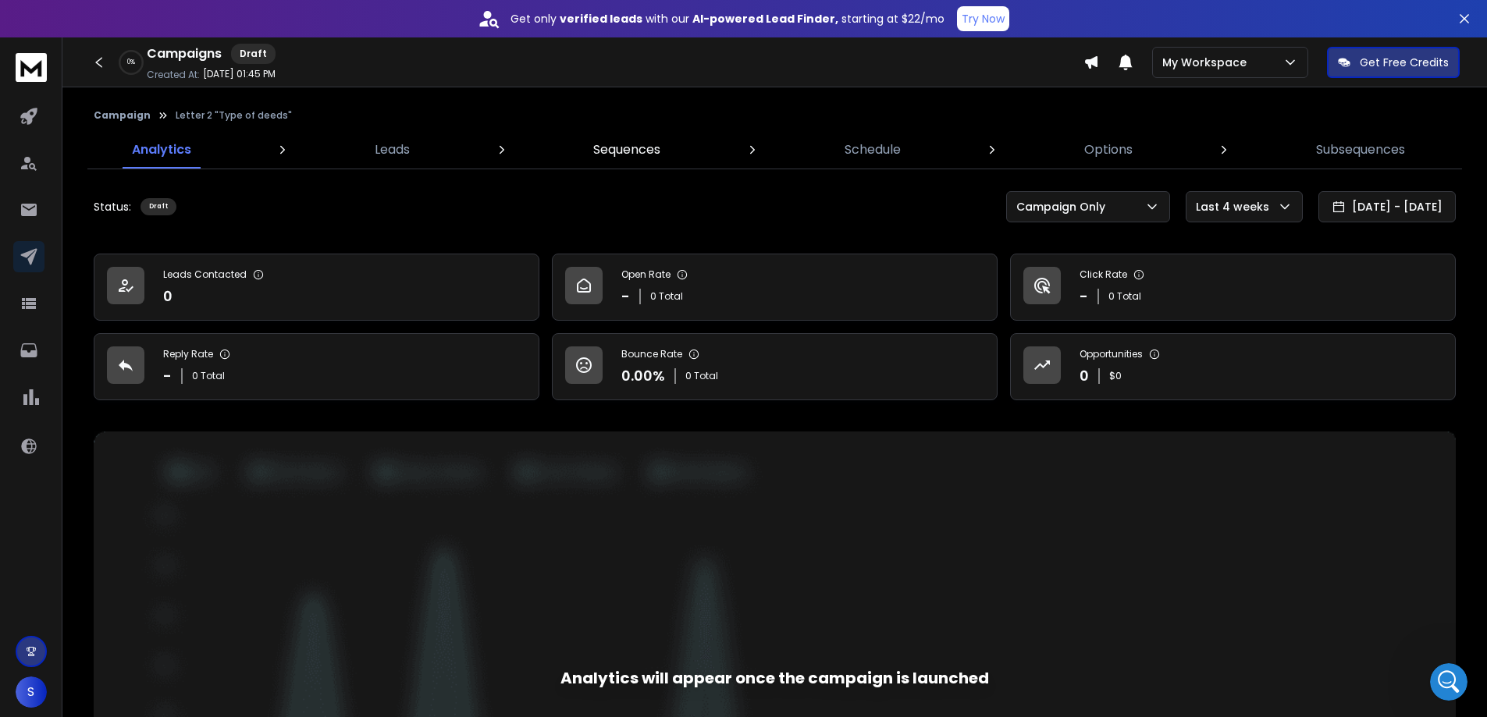
click at [634, 148] on p "Sequences" at bounding box center [626, 150] width 67 height 19
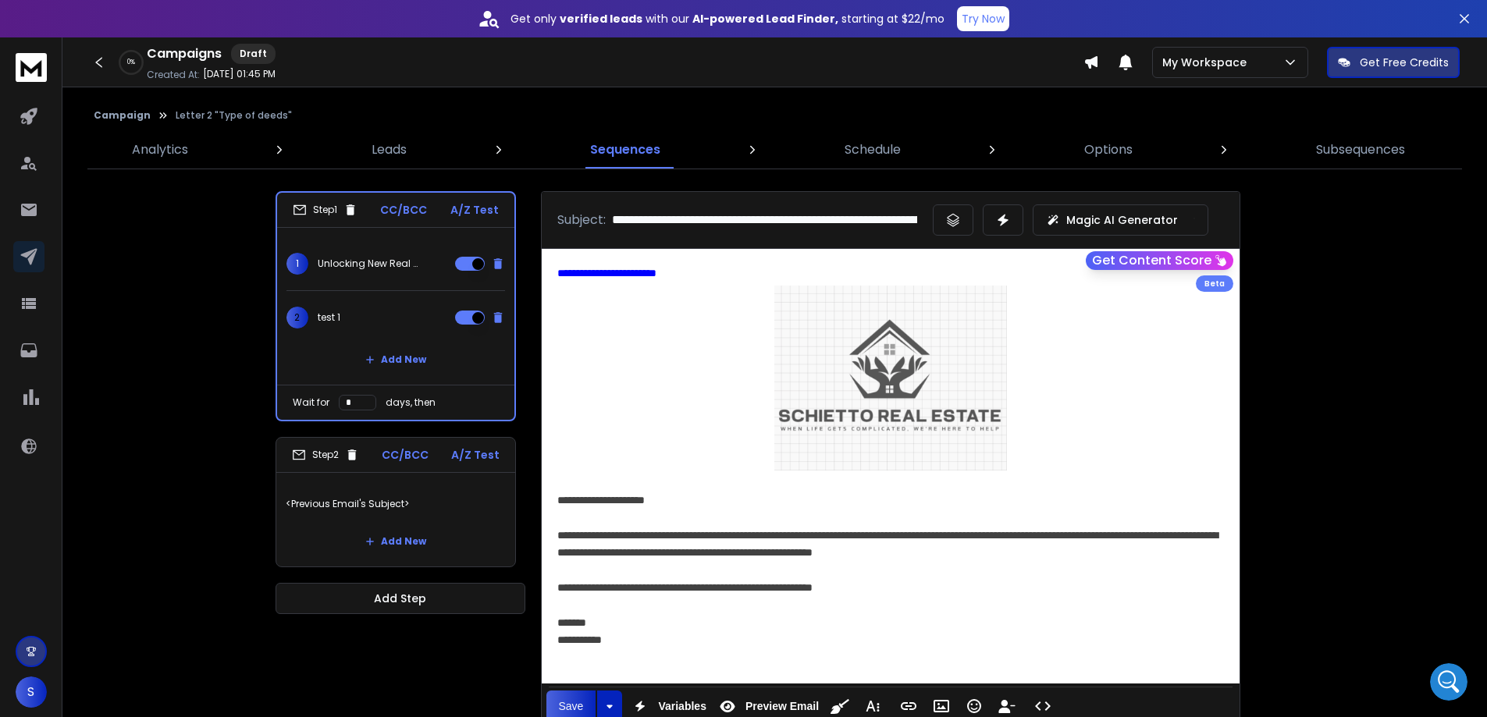
type input "**********"
click at [1350, 147] on p "Subsequences" at bounding box center [1360, 150] width 89 height 19
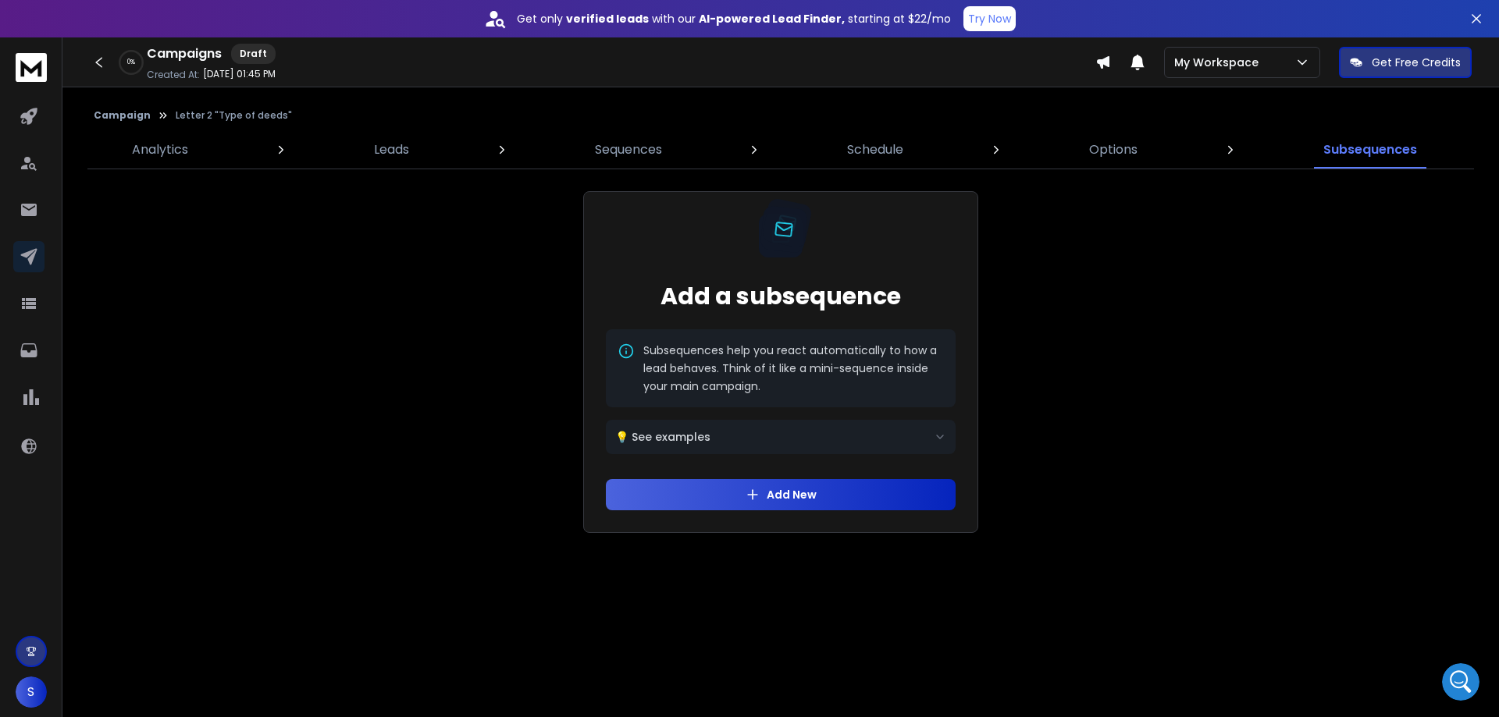
click at [706, 441] on span "💡 See examples" at bounding box center [662, 437] width 95 height 16
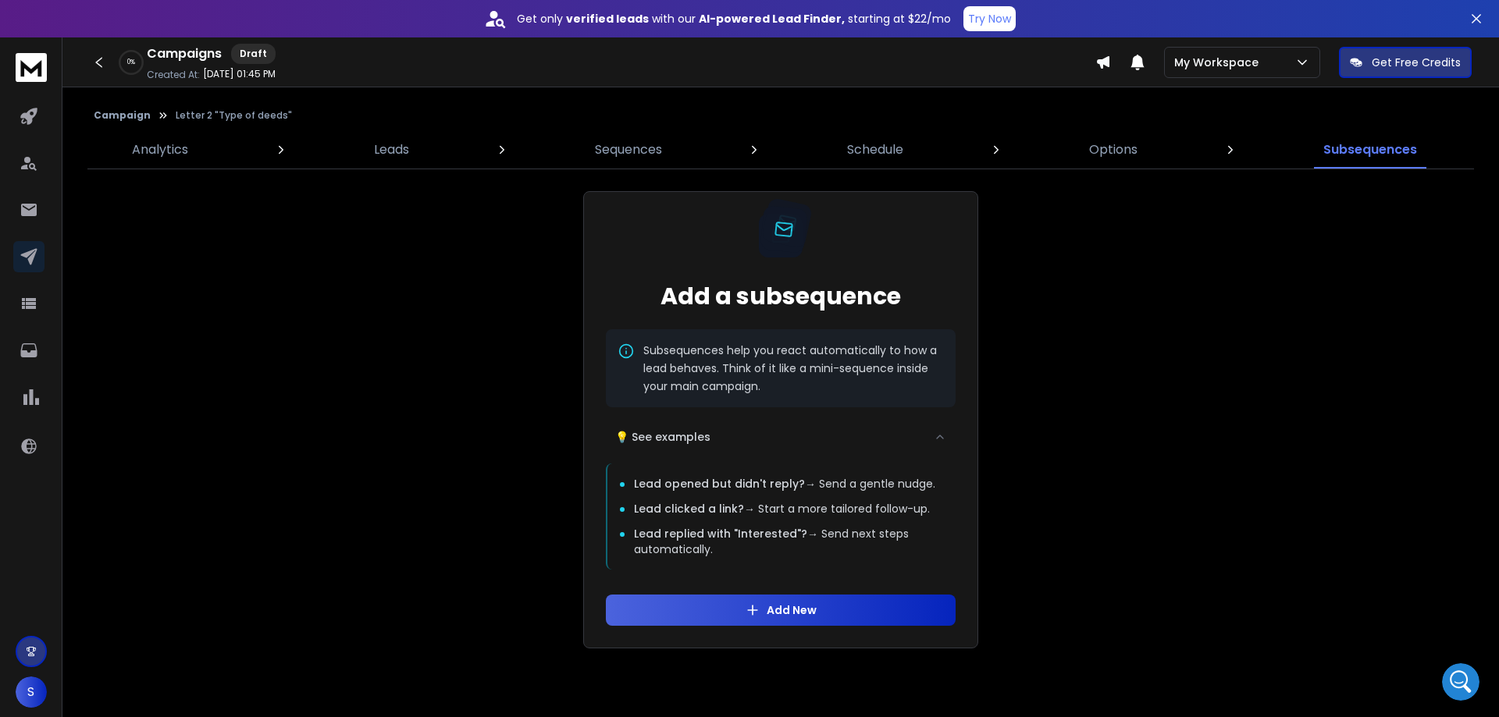
click at [1041, 503] on div "Add a subsequence Subsequences help you react automatically to how a lead behav…" at bounding box center [781, 419] width 1374 height 457
click at [507, 279] on div "Add a subsequence Subsequences help you react automatically to how a lead behav…" at bounding box center [781, 419] width 1374 height 457
click at [528, 525] on div "Add a subsequence Subsequences help you react automatically to how a lead behav…" at bounding box center [781, 419] width 1374 height 457
click at [521, 259] on div "Add a subsequence Subsequences help you react automatically to how a lead behav…" at bounding box center [781, 419] width 1374 height 457
click at [172, 345] on div "Add a subsequence Subsequences help you react automatically to how a lead behav…" at bounding box center [781, 419] width 1374 height 457
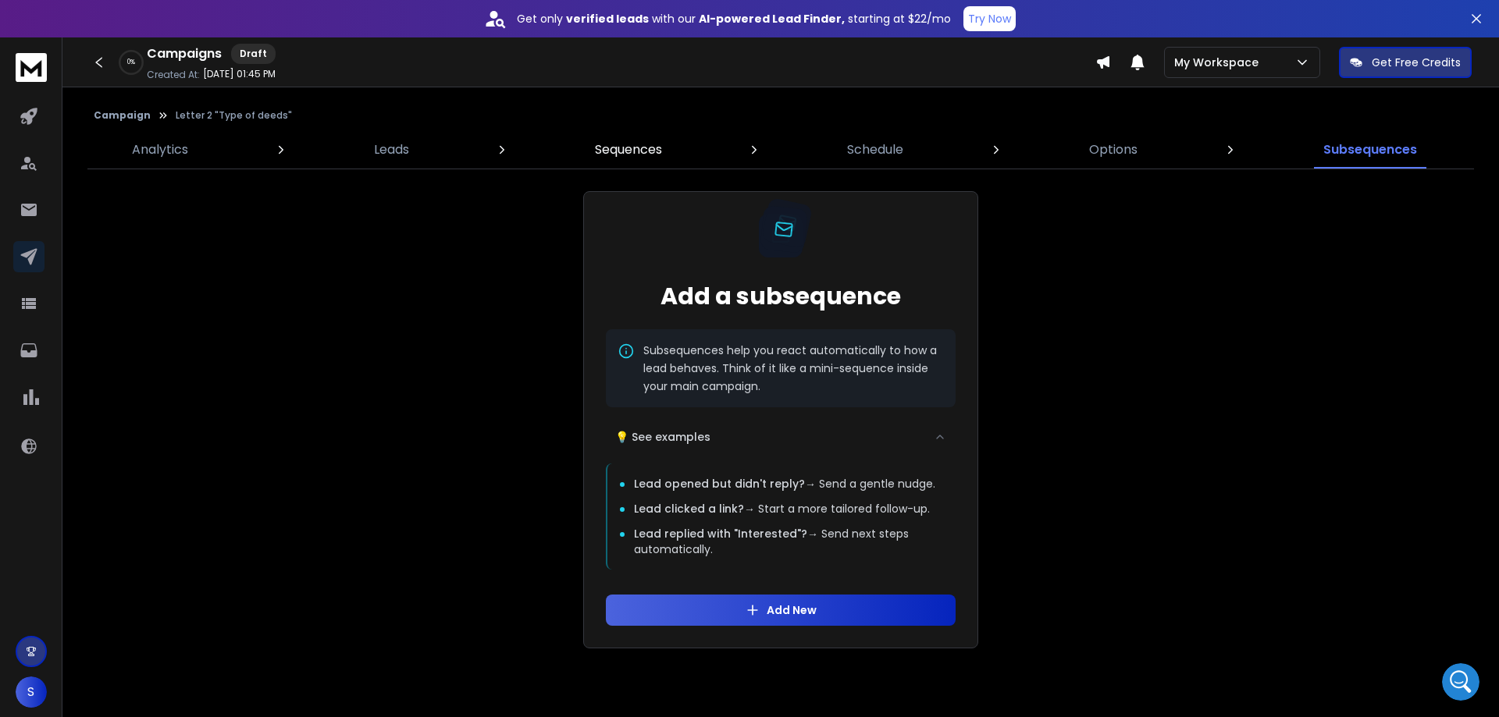
click at [671, 144] on link "Sequences" at bounding box center [628, 149] width 86 height 37
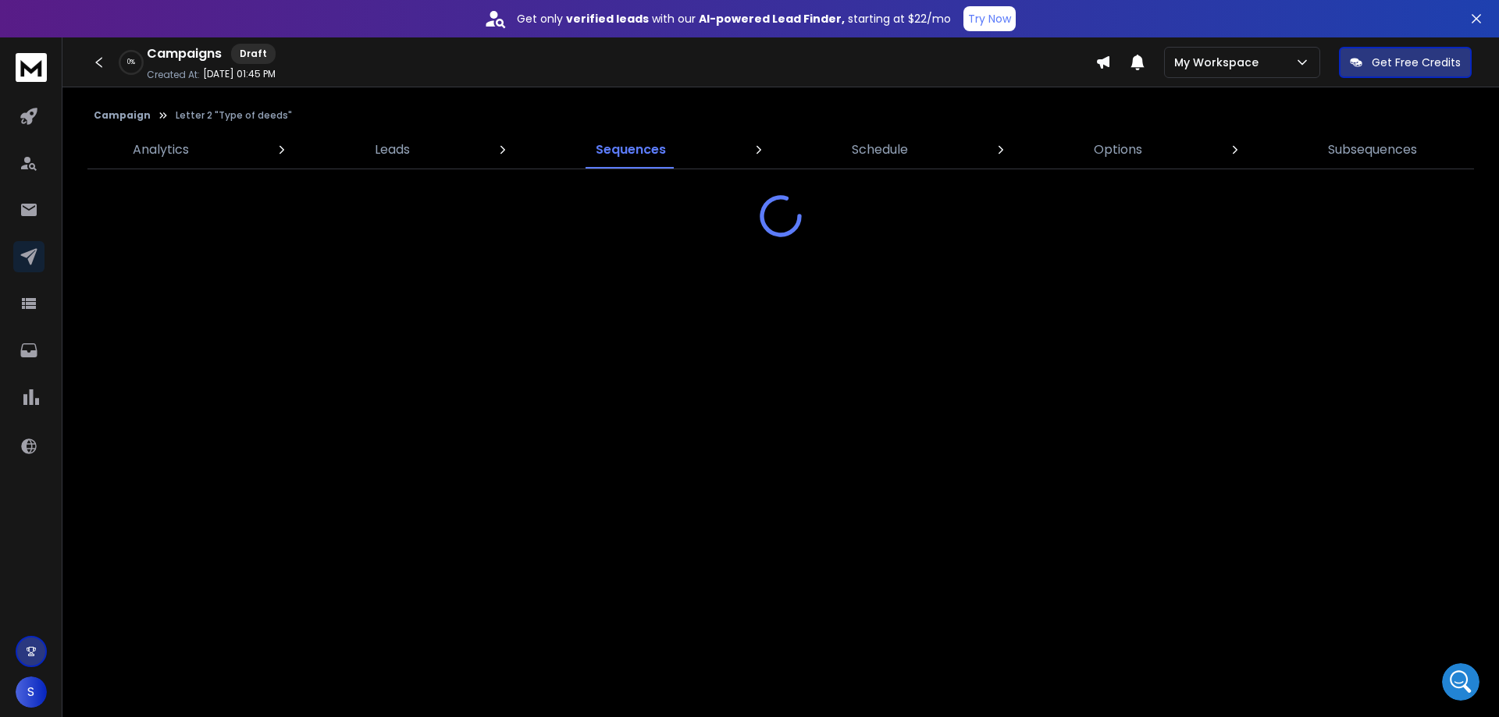
click at [660, 152] on p "Sequences" at bounding box center [631, 150] width 70 height 19
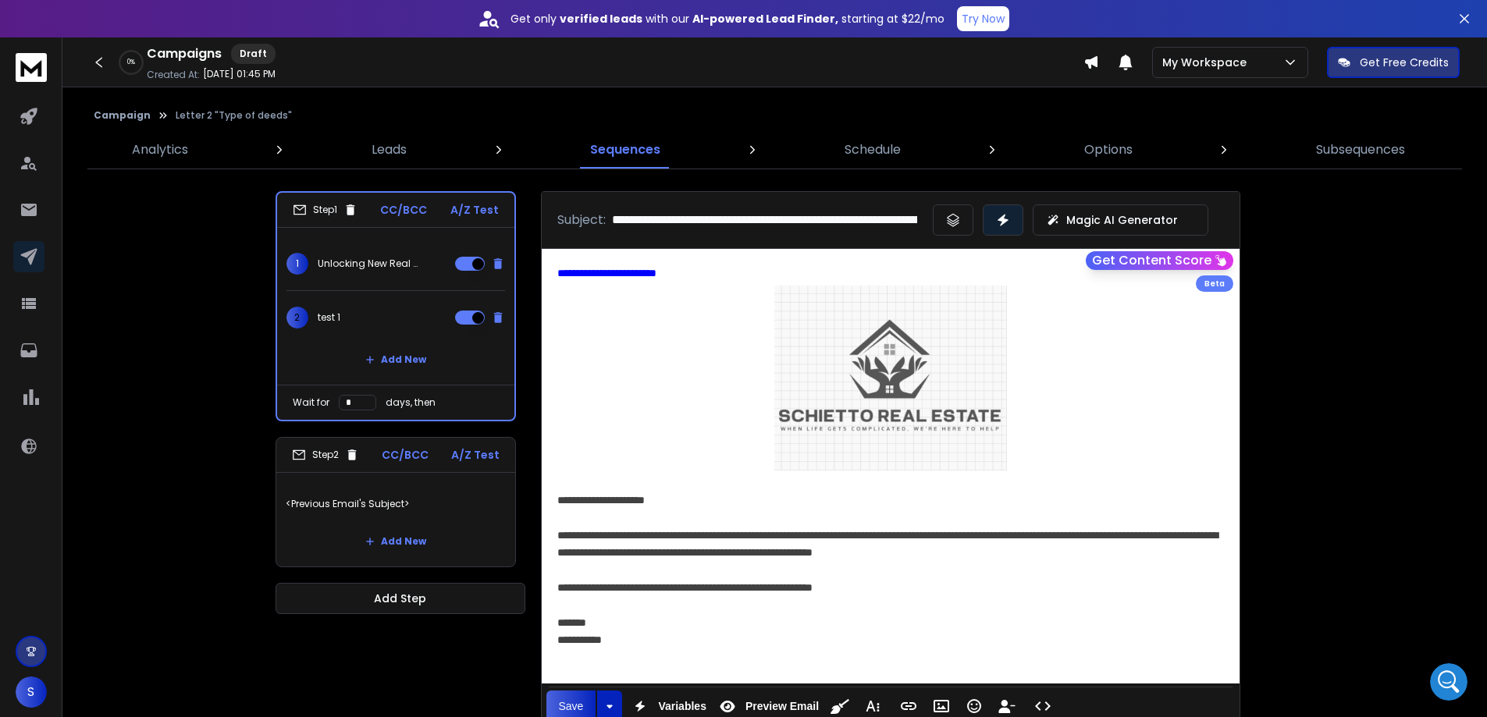
click at [999, 222] on icon "button" at bounding box center [1003, 220] width 14 height 14
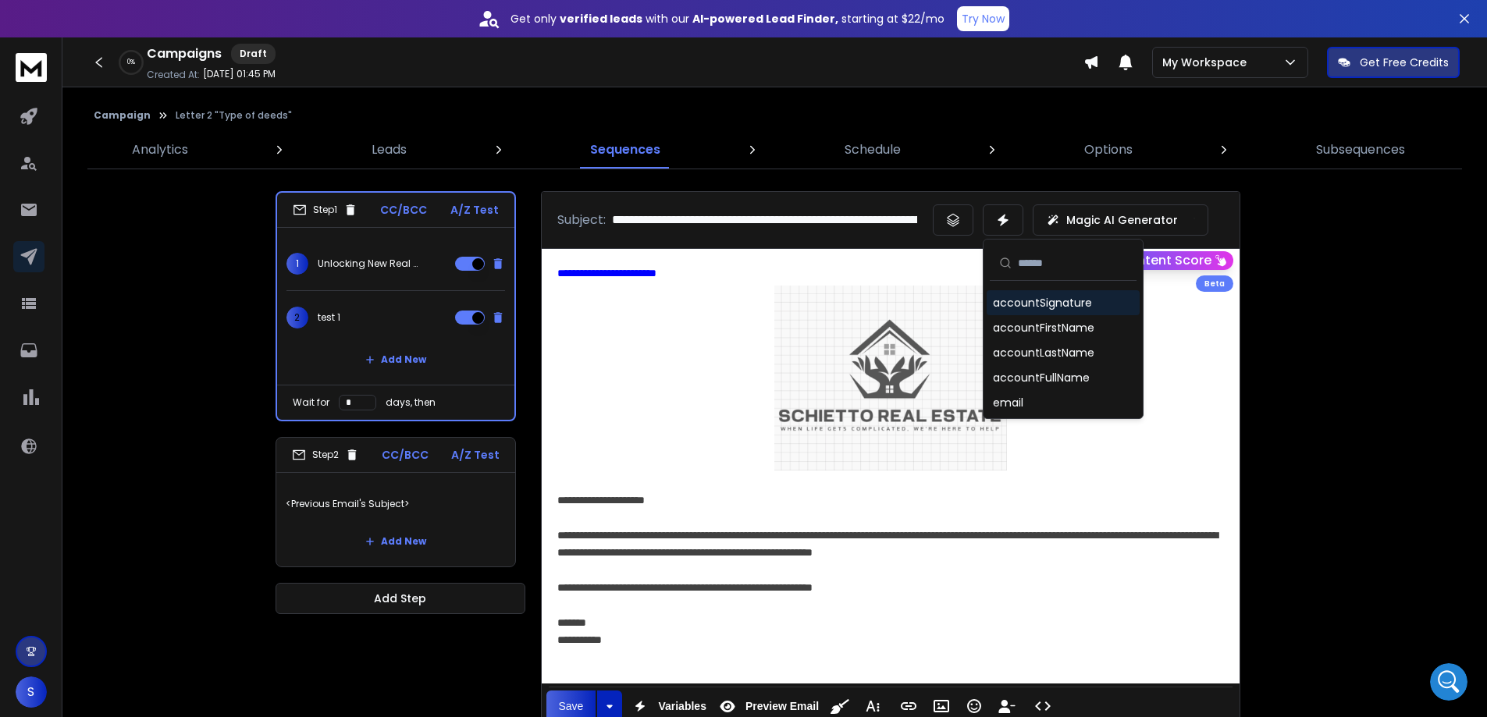
click at [930, 287] on img at bounding box center [891, 378] width 234 height 184
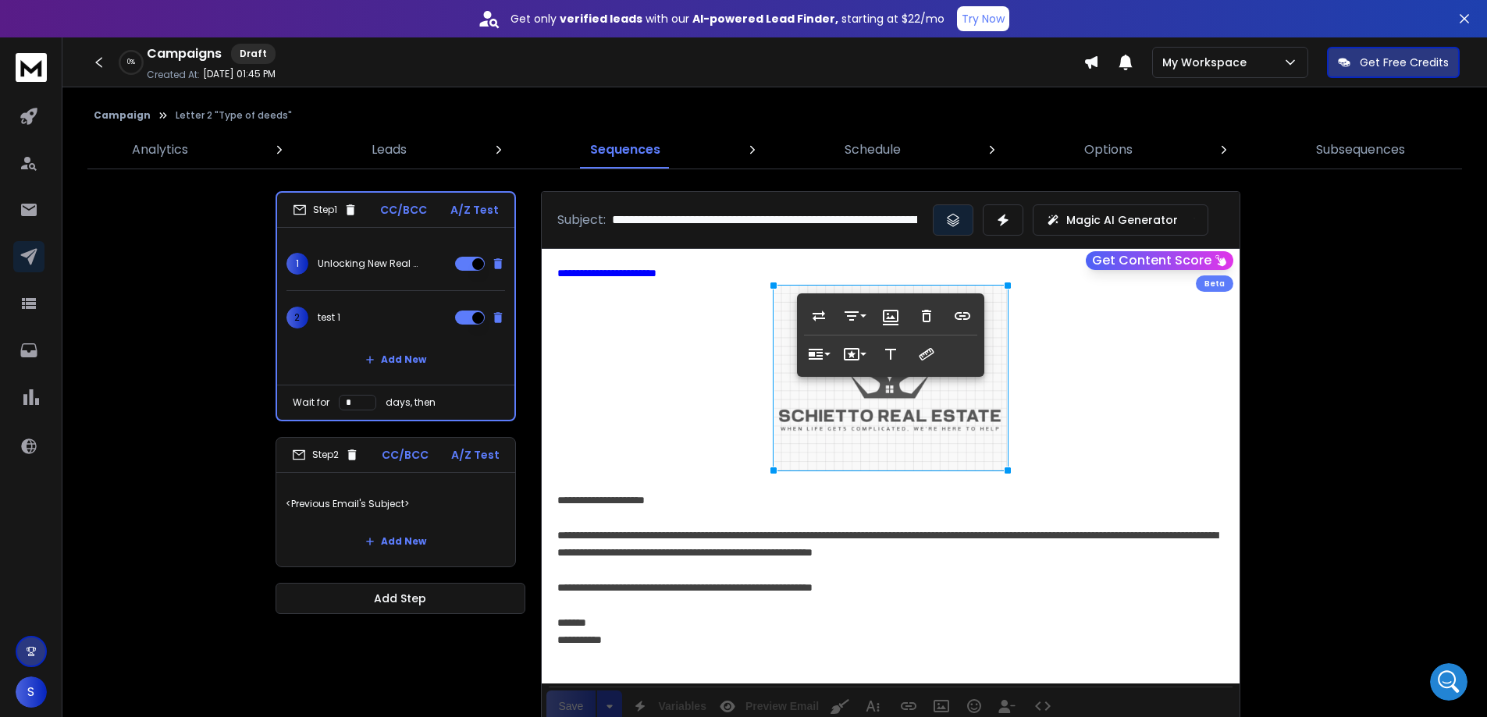
click at [952, 222] on icon at bounding box center [953, 218] width 12 height 9
type input "**********"
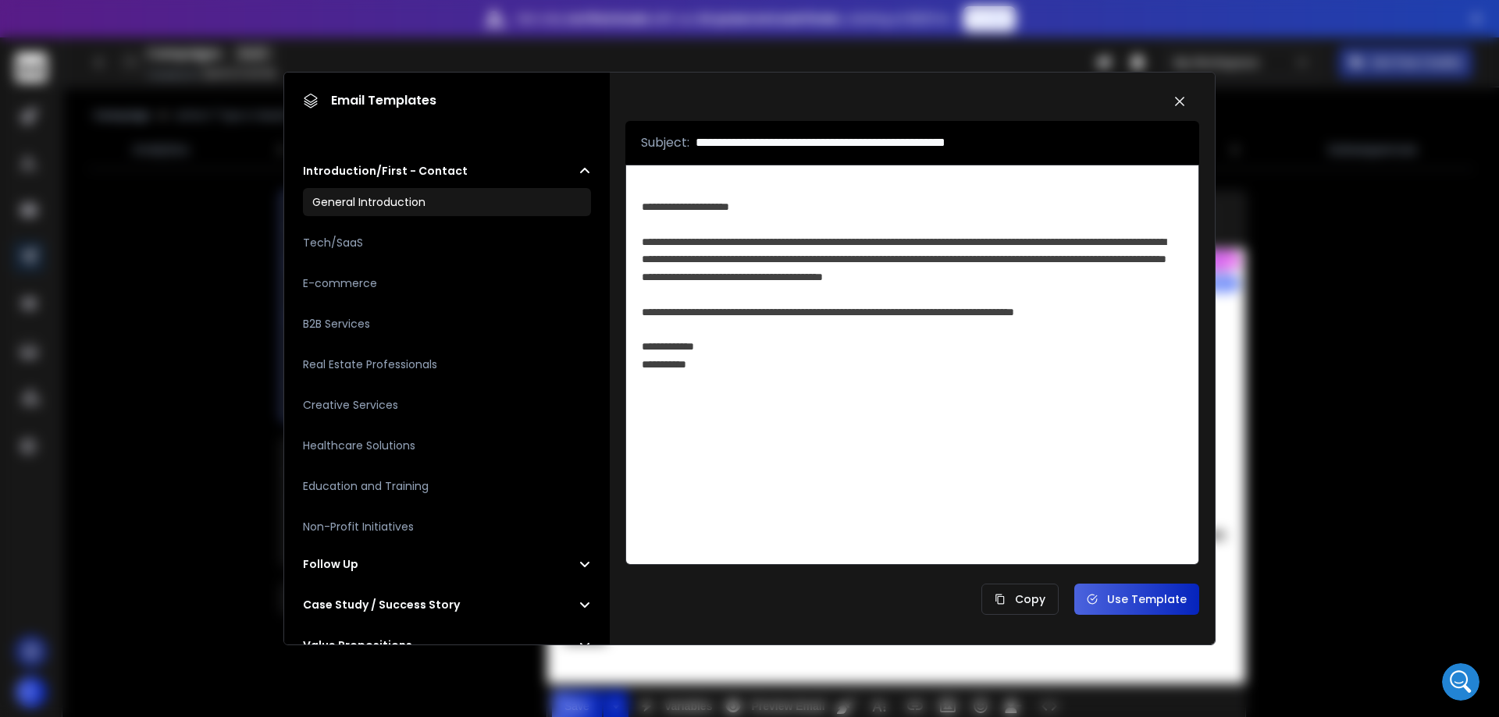
click at [362, 210] on h3 "Real Estate Professionals" at bounding box center [368, 202] width 113 height 16
type input "**********"
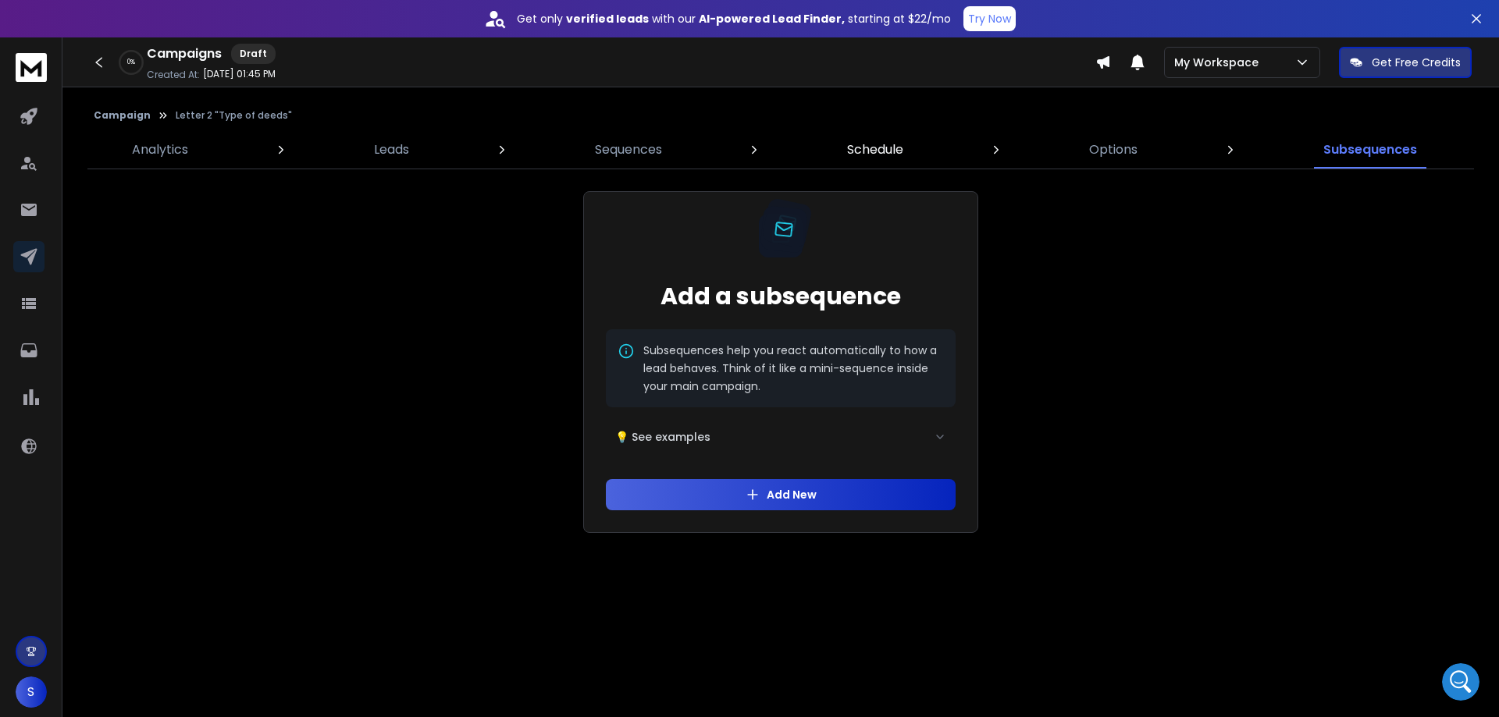
click at [870, 156] on p "Schedule" at bounding box center [875, 150] width 56 height 19
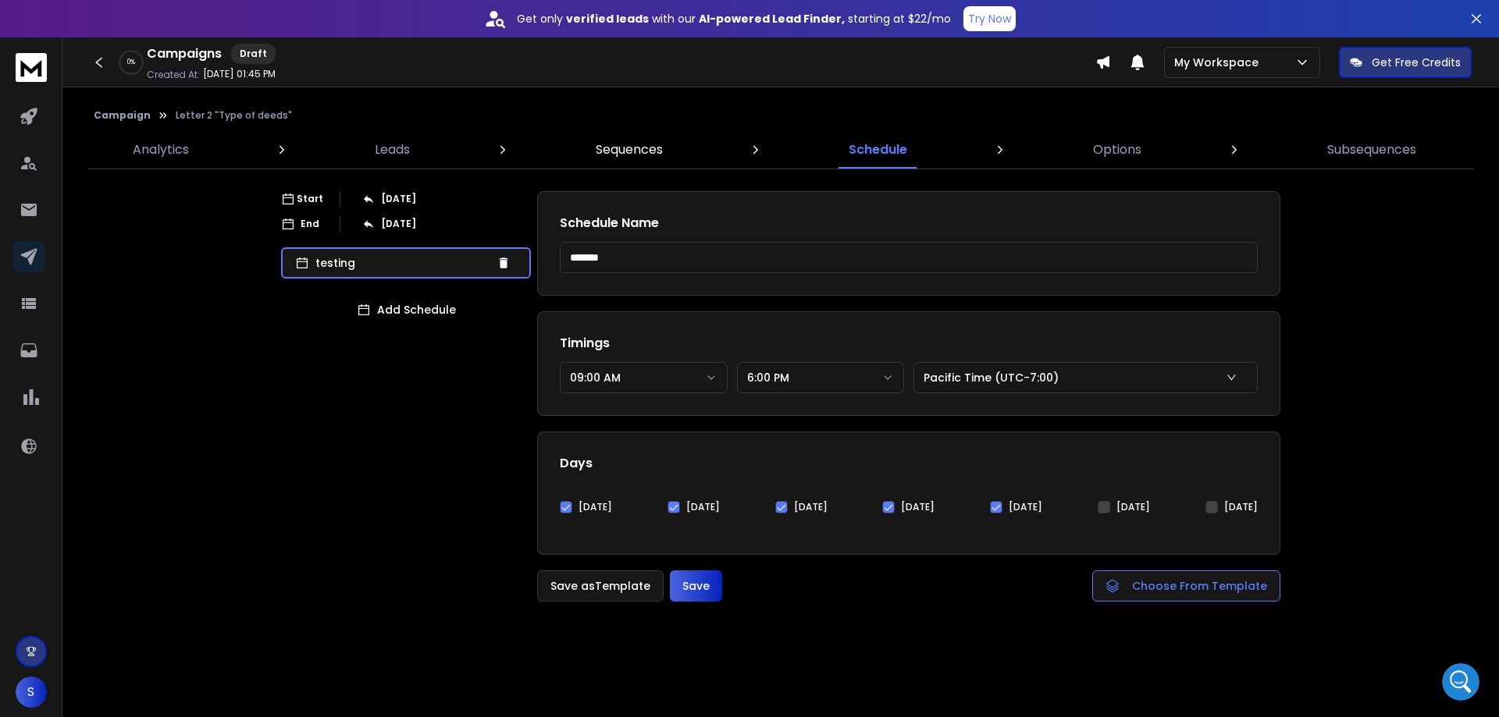
click at [634, 155] on p "Sequences" at bounding box center [629, 150] width 67 height 19
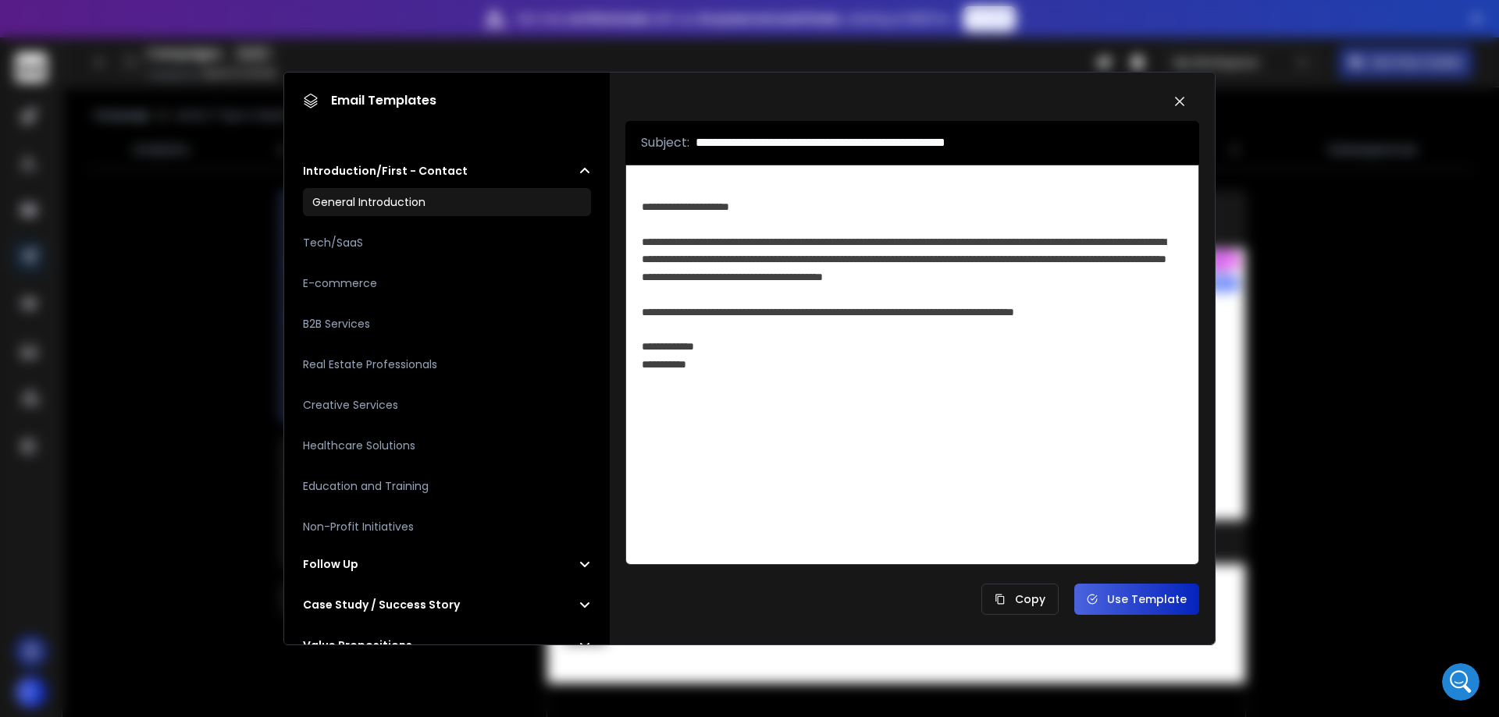
click at [1172, 99] on icon at bounding box center [1179, 101] width 14 height 14
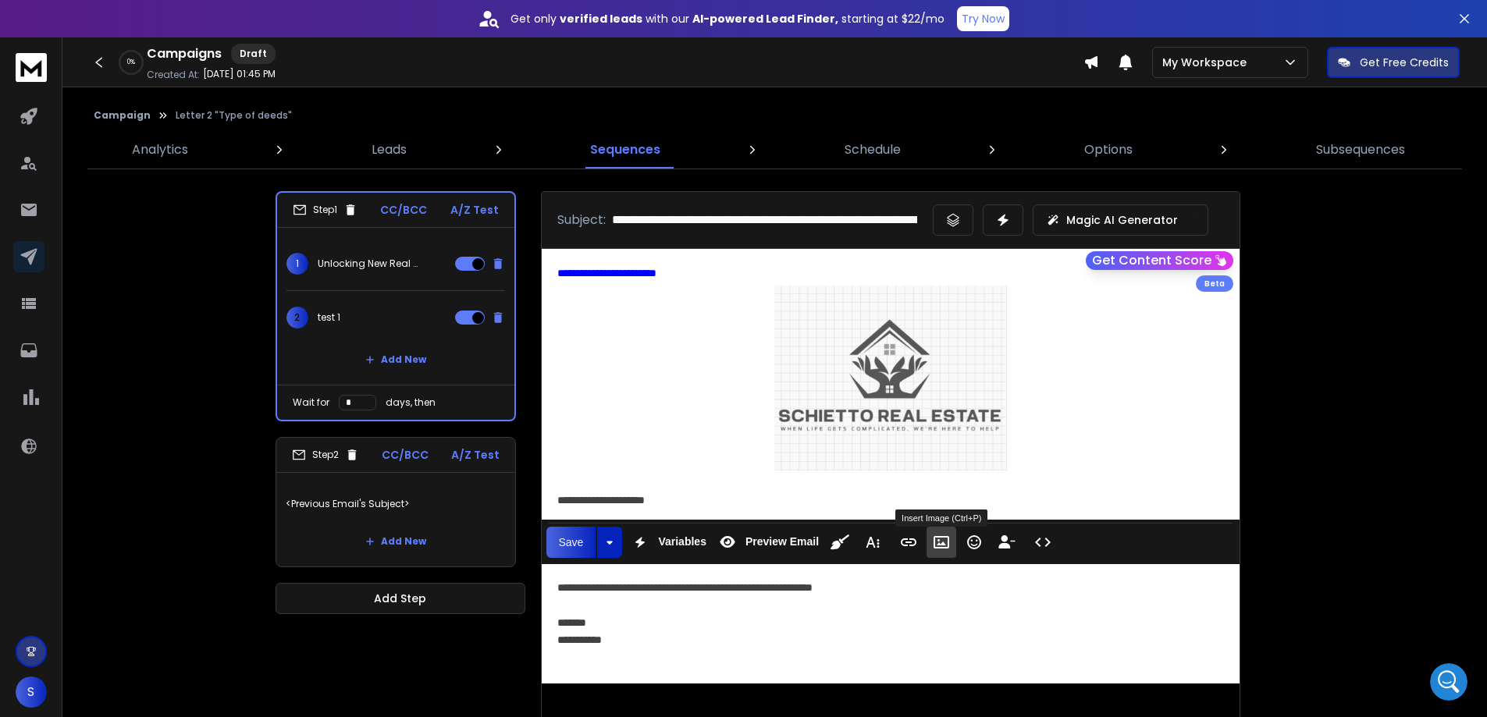
click at [941, 540] on icon "button" at bounding box center [941, 542] width 19 height 19
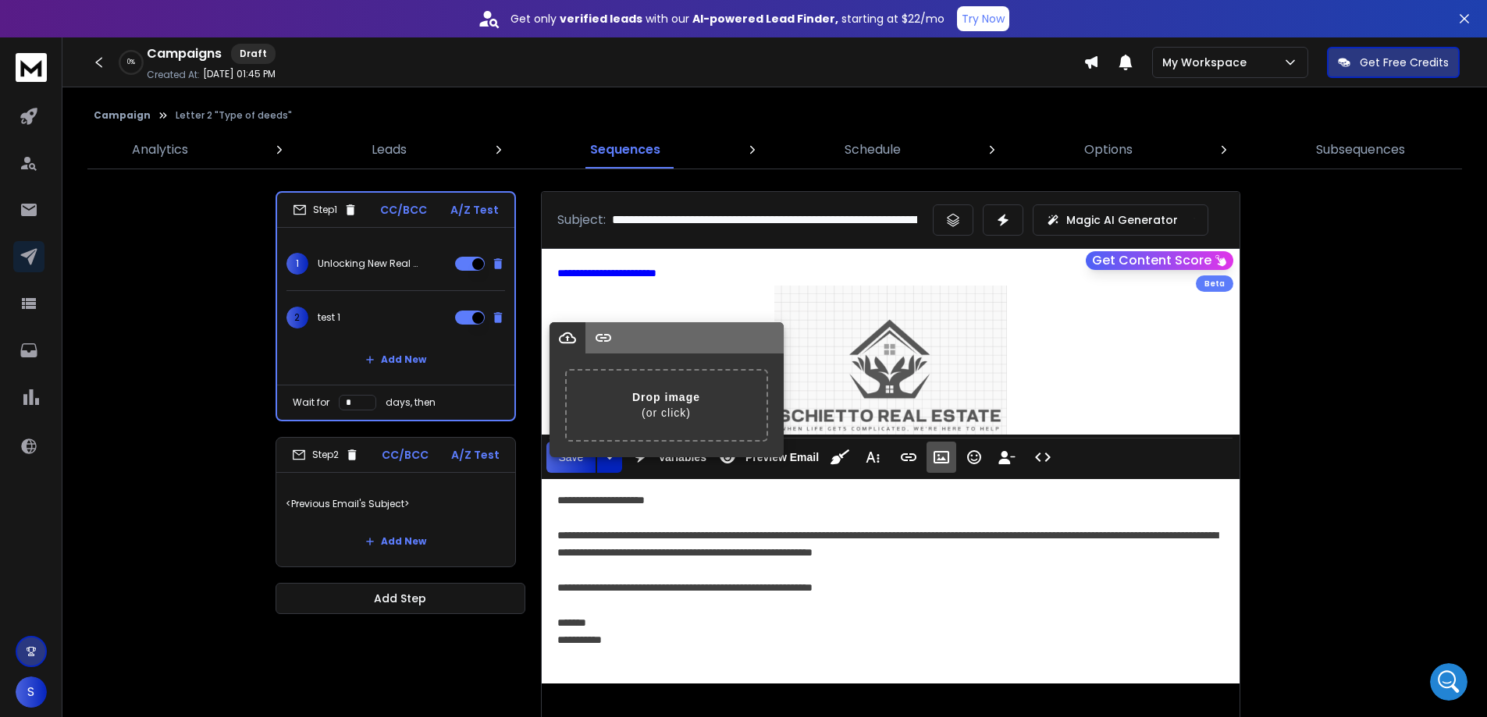
click at [1069, 415] on div "**********" at bounding box center [890, 368] width 667 height 206
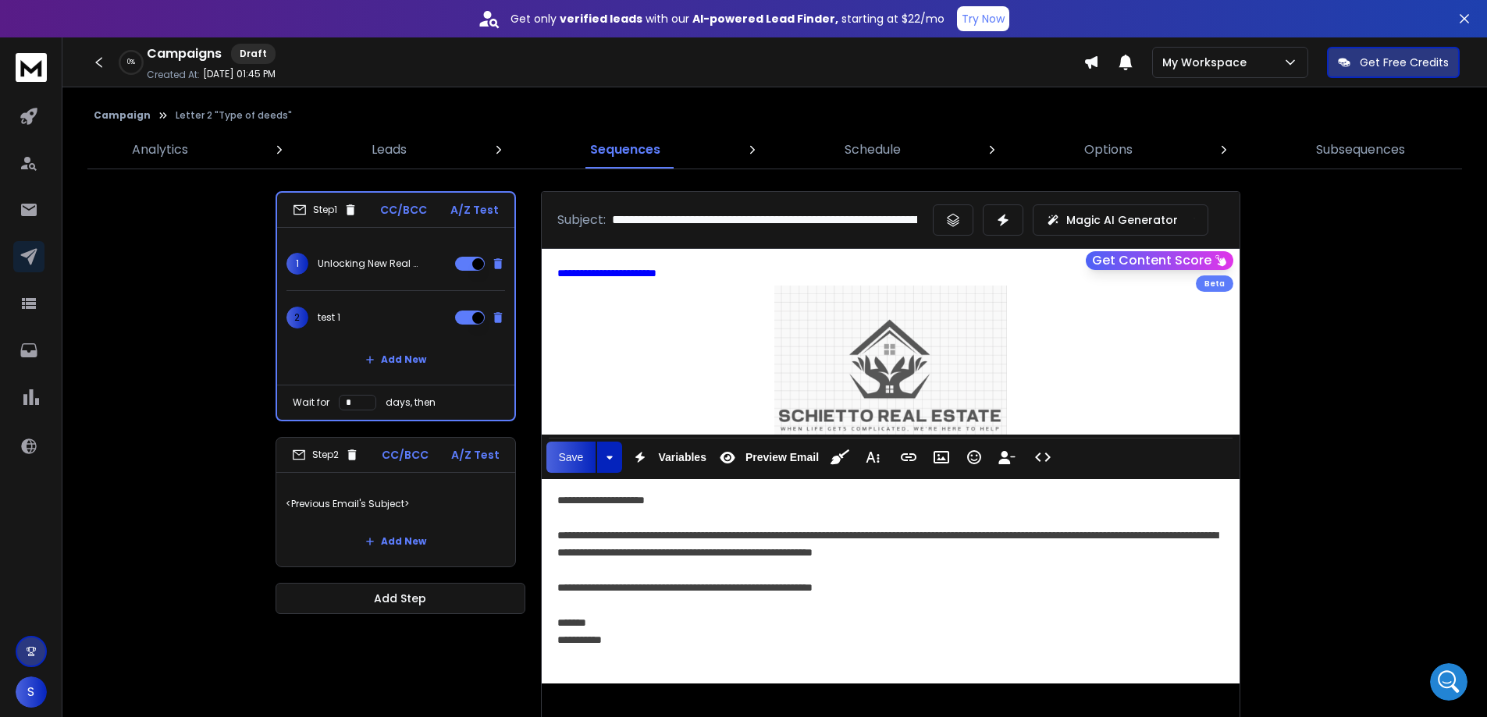
type input "**********"
click at [25, 692] on span "S" at bounding box center [31, 692] width 31 height 31
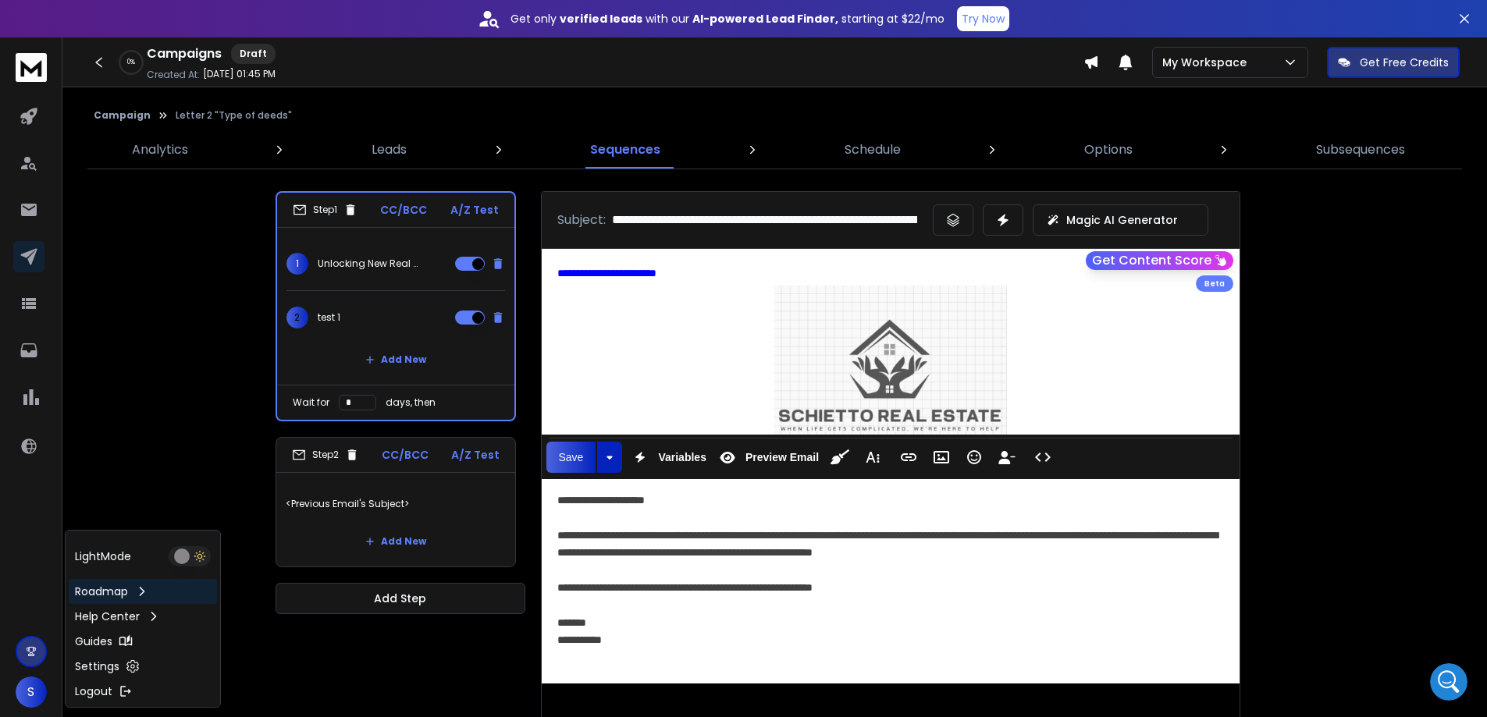
click at [173, 476] on div "**********" at bounding box center [774, 460] width 1375 height 550
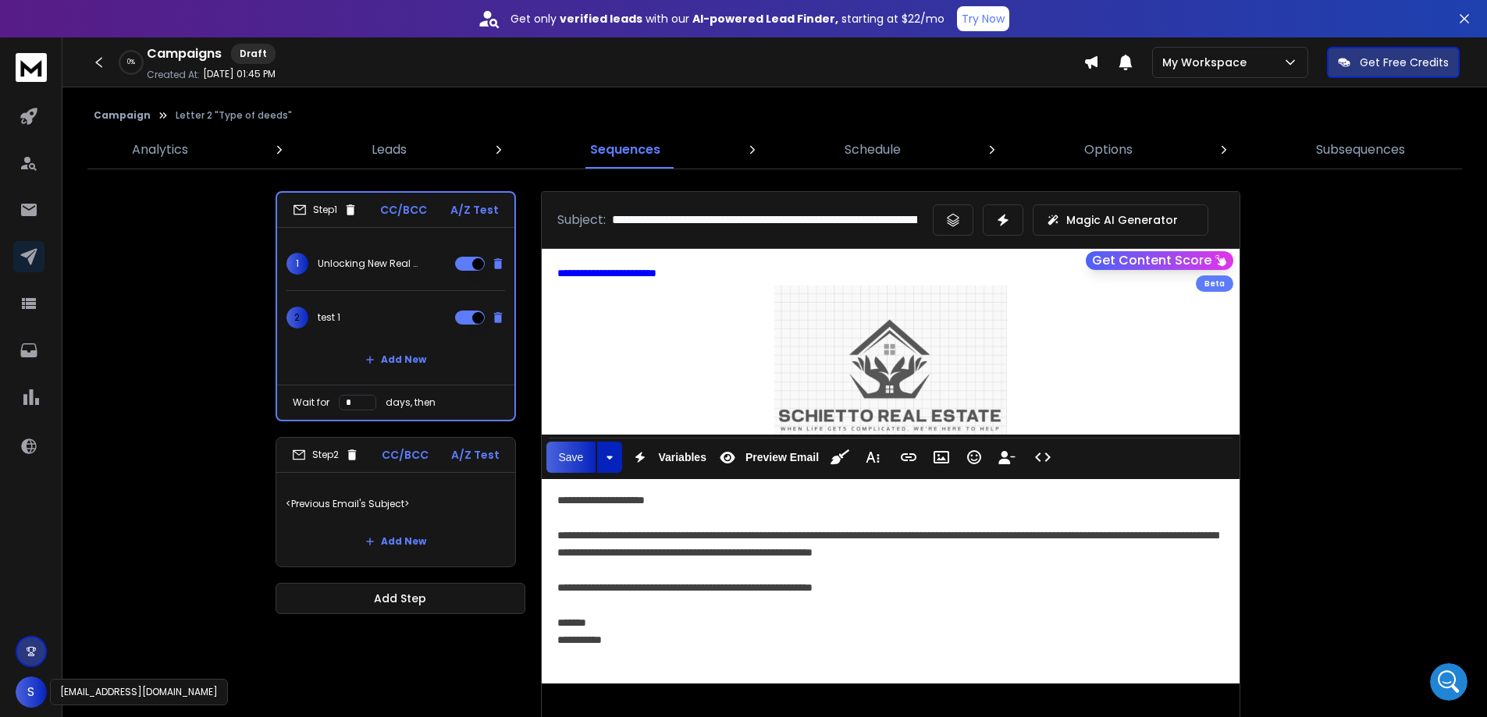
click at [28, 689] on span "S" at bounding box center [31, 692] width 31 height 31
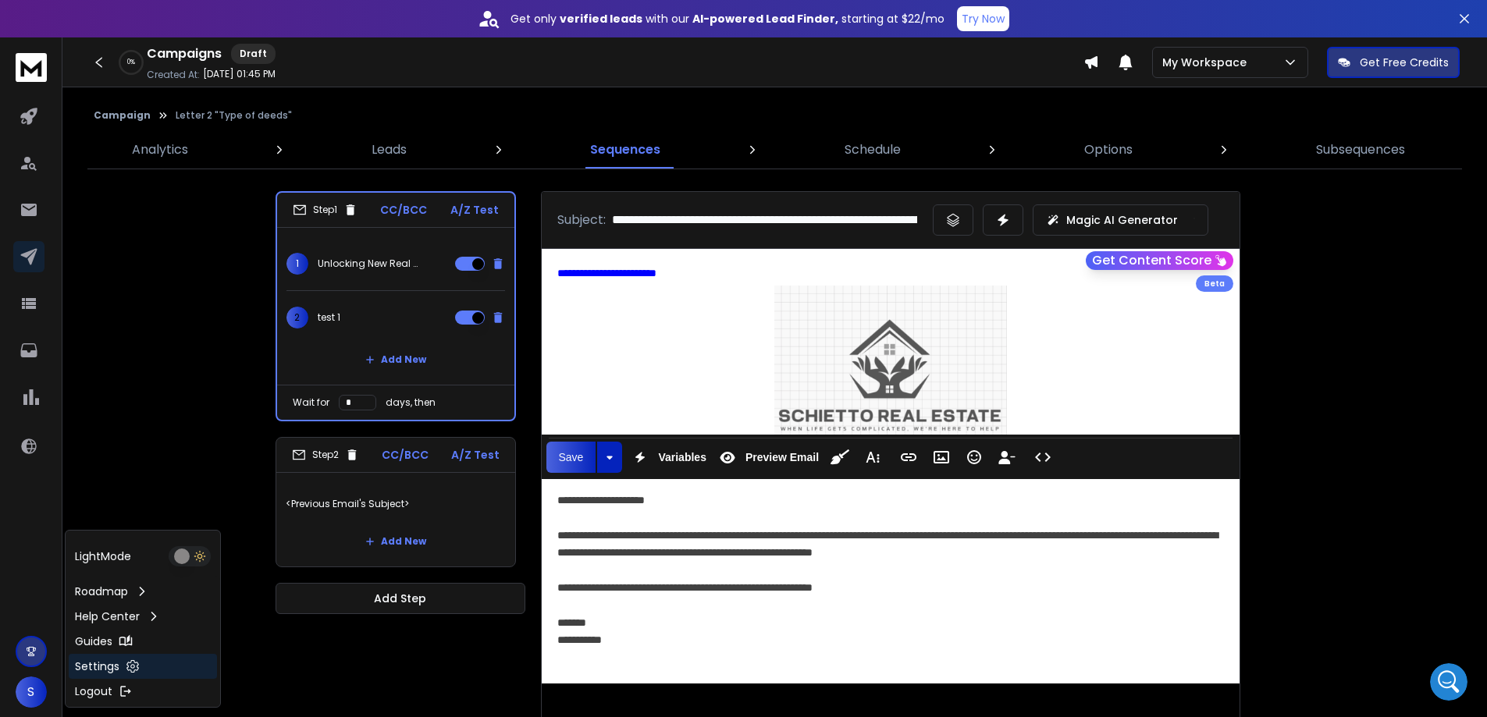
click at [100, 660] on p "Settings" at bounding box center [97, 667] width 44 height 16
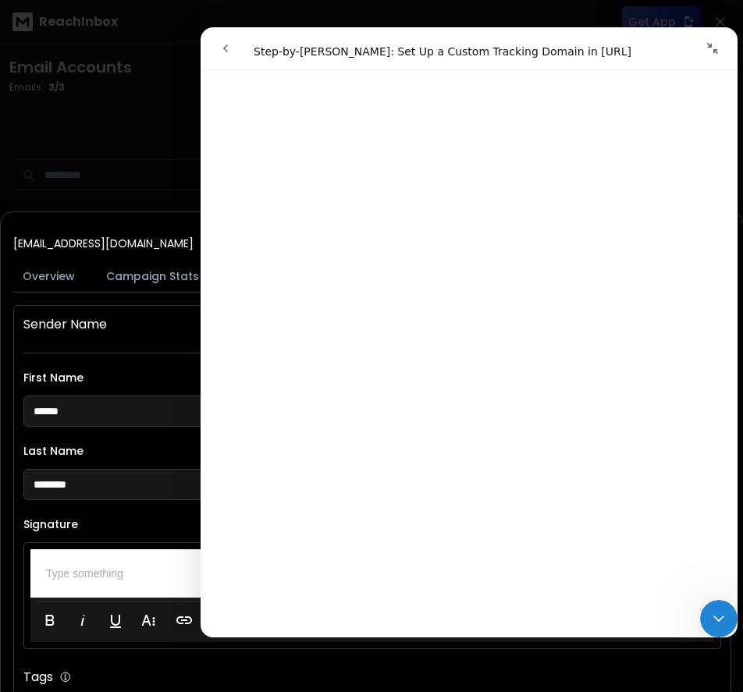
scroll to position [468, 0]
